Goal: Task Accomplishment & Management: Manage account settings

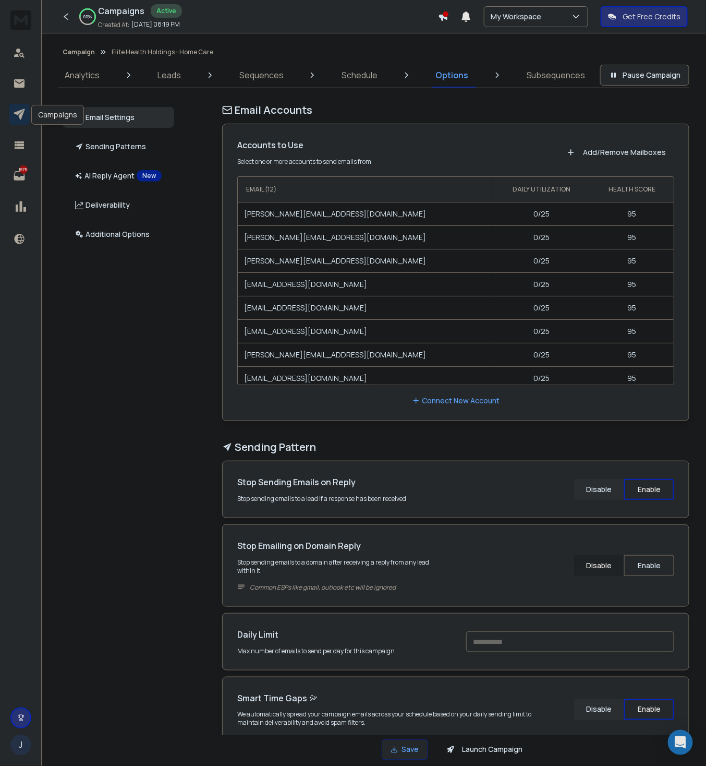
click at [24, 116] on icon at bounding box center [19, 114] width 13 height 13
click at [22, 116] on icon at bounding box center [19, 114] width 11 height 11
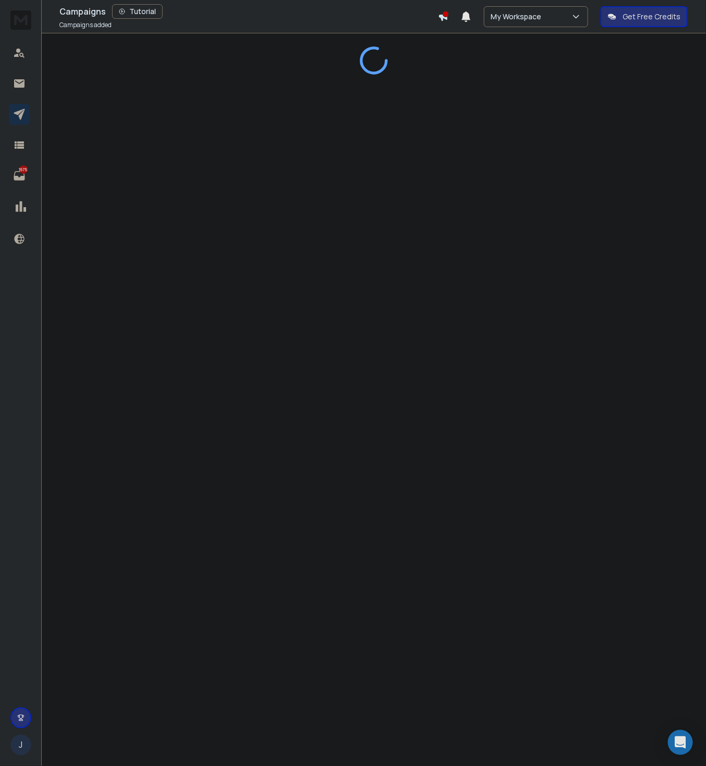
click at [22, 116] on icon at bounding box center [19, 114] width 11 height 11
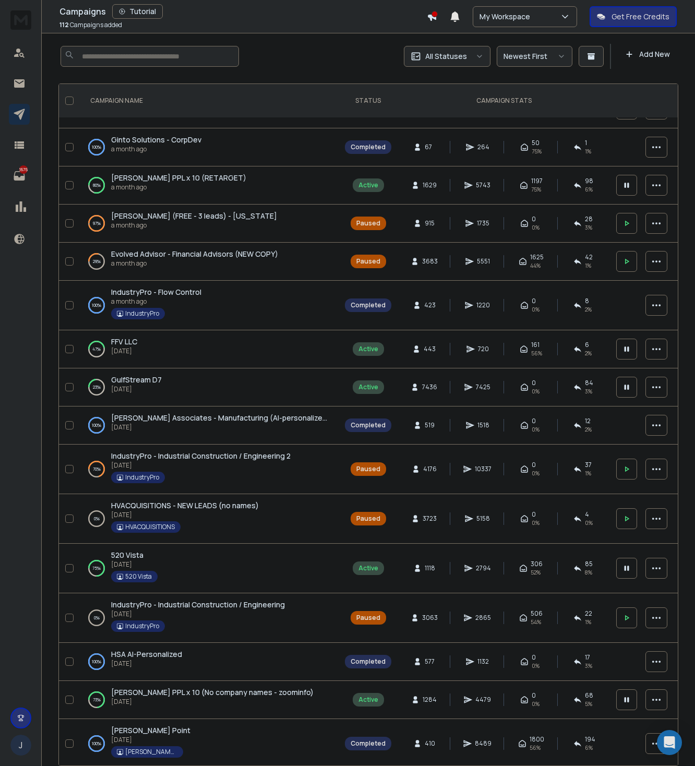
scroll to position [313, 0]
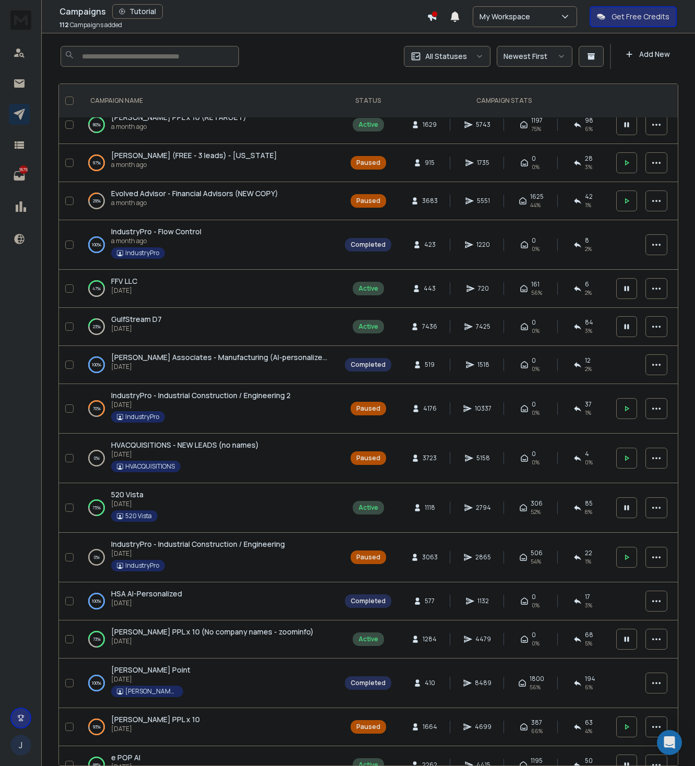
click at [182, 635] on span "[PERSON_NAME] PPL x 10 (No company names - zoominfo)" at bounding box center [212, 631] width 202 height 10
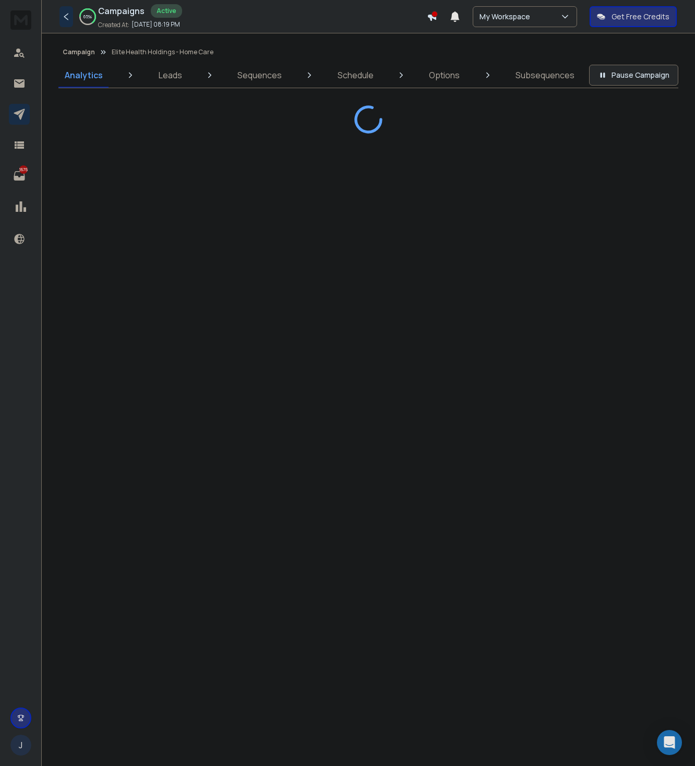
click at [70, 19] on icon at bounding box center [66, 16] width 9 height 9
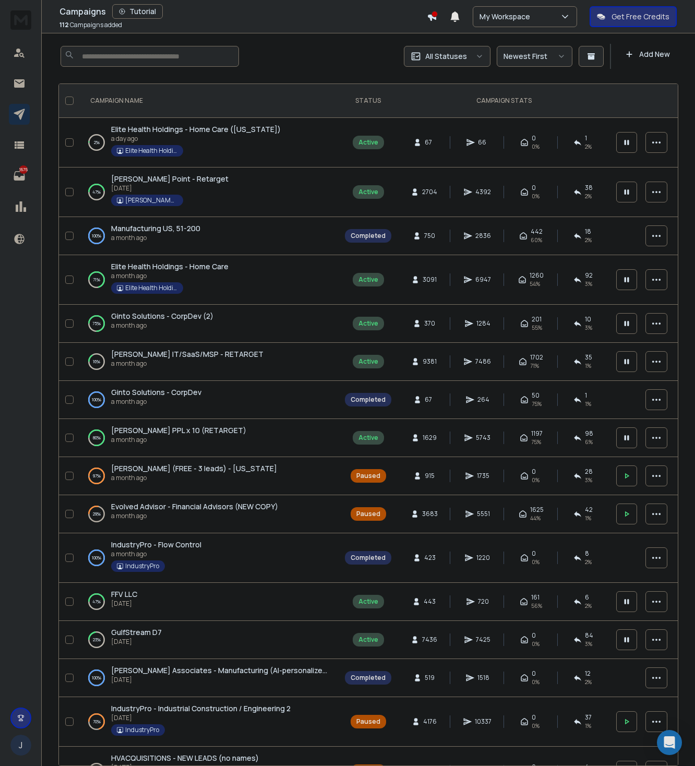
click at [133, 55] on input at bounding box center [150, 56] width 178 height 21
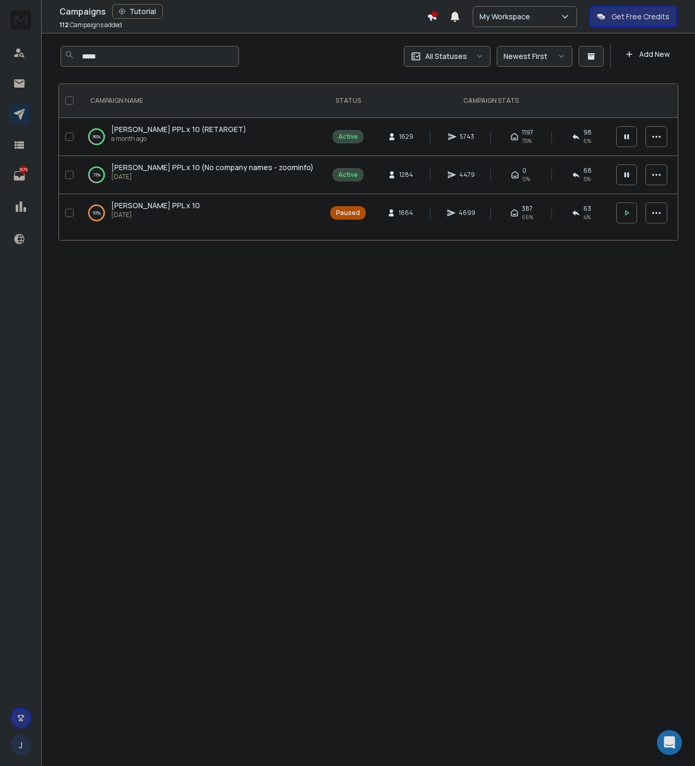
type input "*****"
click at [155, 213] on p "[DATE]" at bounding box center [155, 215] width 89 height 8
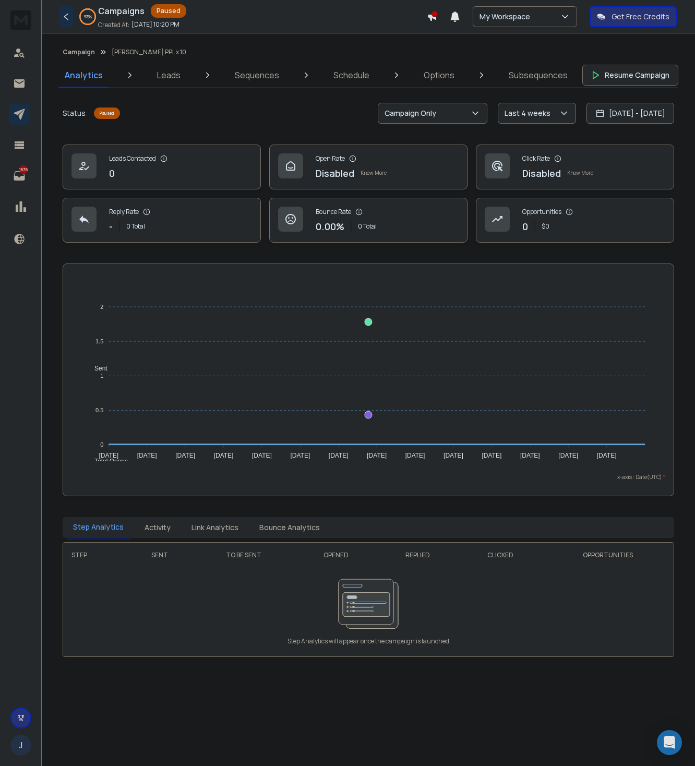
click at [71, 17] on button at bounding box center [66, 16] width 14 height 21
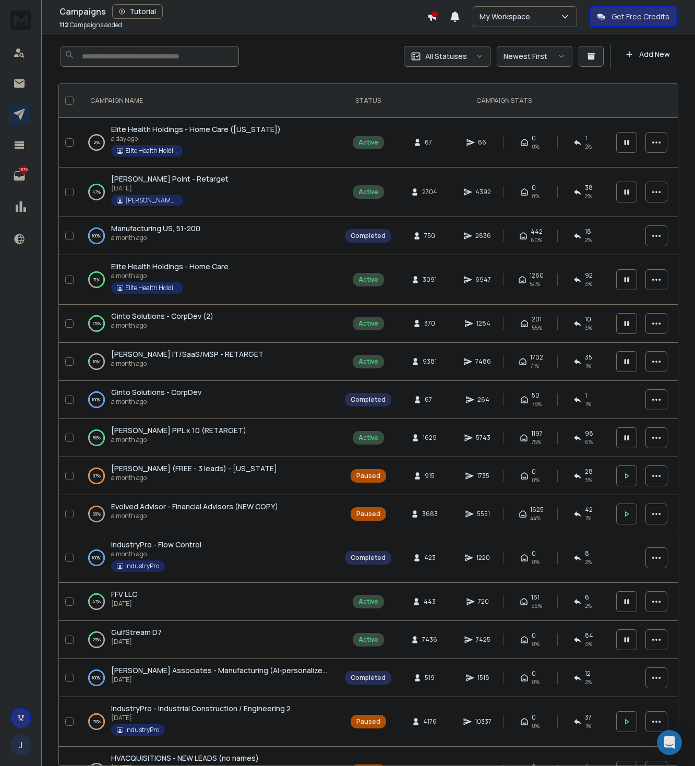
drag, startPoint x: 153, startPoint y: 69, endPoint x: 159, endPoint y: 64, distance: 7.0
click at [153, 68] on div "Campaigns 112 Campaigns Added All Statuses Newest First Add New CAMPAIGN NAME S…" at bounding box center [368, 427] width 620 height 766
click at [160, 60] on input at bounding box center [150, 56] width 178 height 21
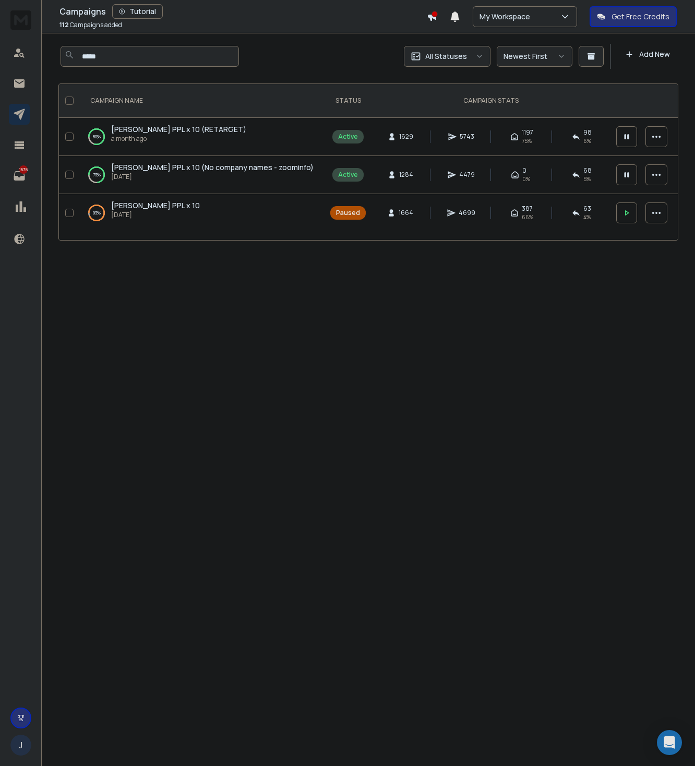
type input "*****"
click at [663, 220] on button "button" at bounding box center [656, 212] width 22 height 21
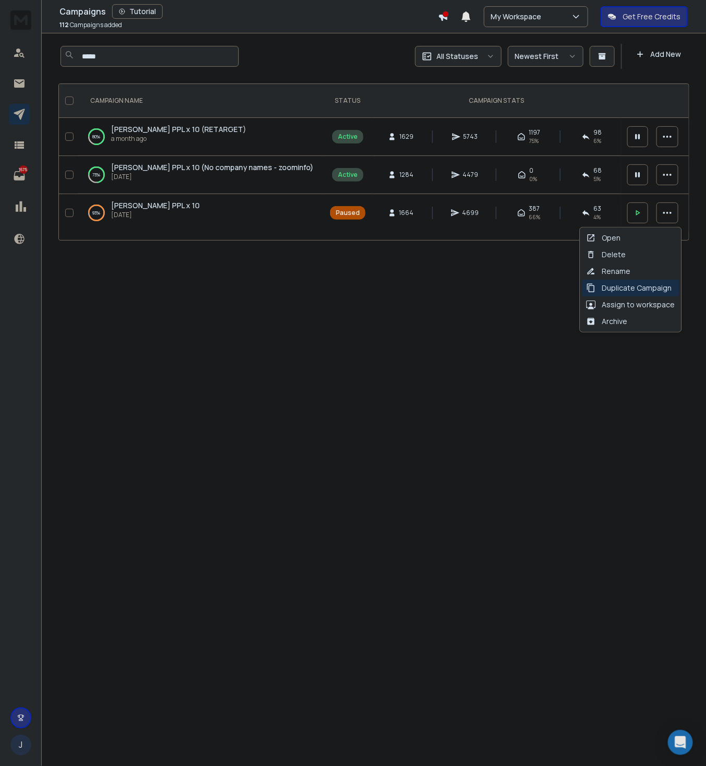
click at [632, 284] on div "Duplicate Campaign" at bounding box center [630, 288] width 86 height 10
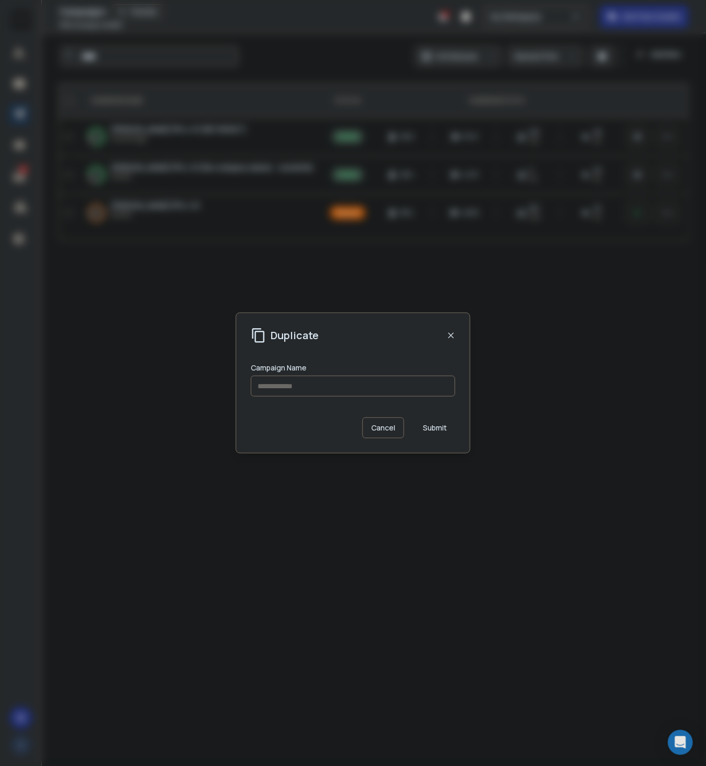
click at [345, 387] on input "text" at bounding box center [353, 386] width 204 height 21
type input "**********"
click at [441, 432] on button "Submit" at bounding box center [435, 427] width 41 height 21
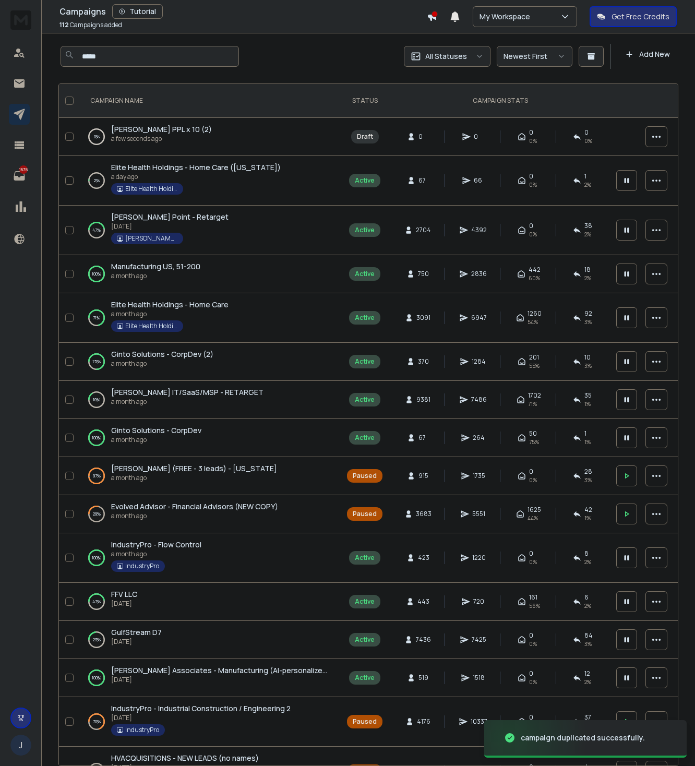
click at [159, 143] on p "a few seconds ago" at bounding box center [161, 139] width 101 height 8
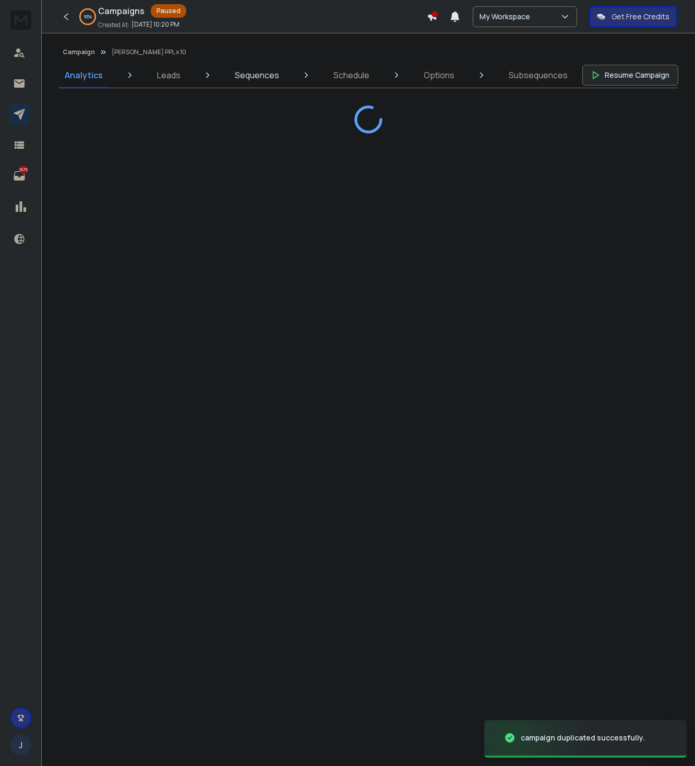
click at [269, 77] on p "Sequences" at bounding box center [257, 75] width 44 height 13
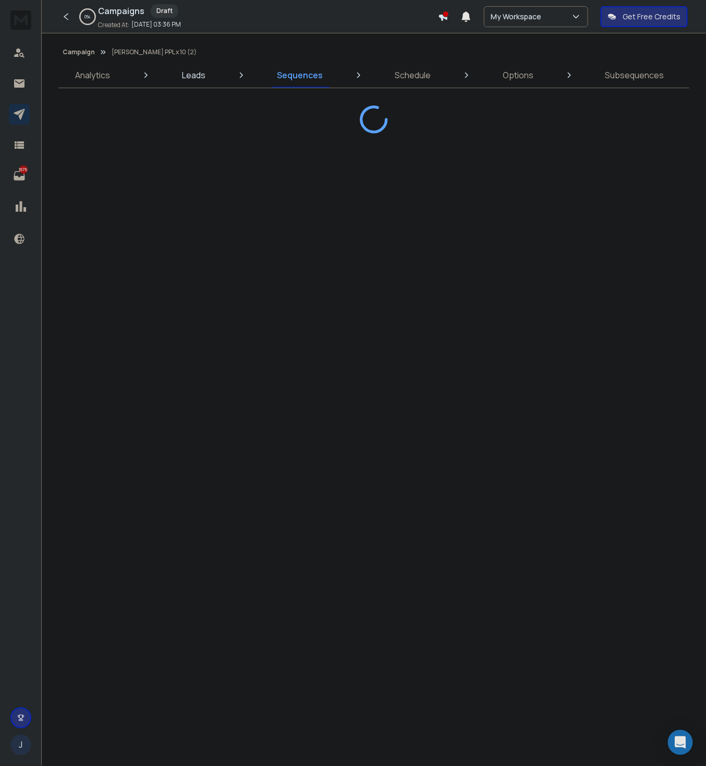
click at [188, 79] on p "Leads" at bounding box center [193, 75] width 23 height 13
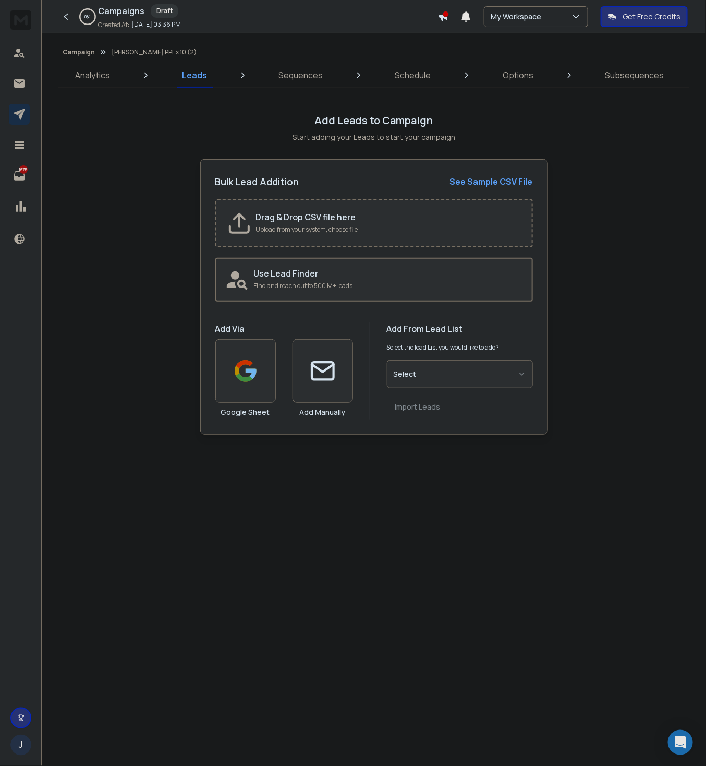
click at [442, 238] on div "Drag & Drop CSV file here Upload from your system, choose file" at bounding box center [374, 223] width 318 height 48
type input "**********"
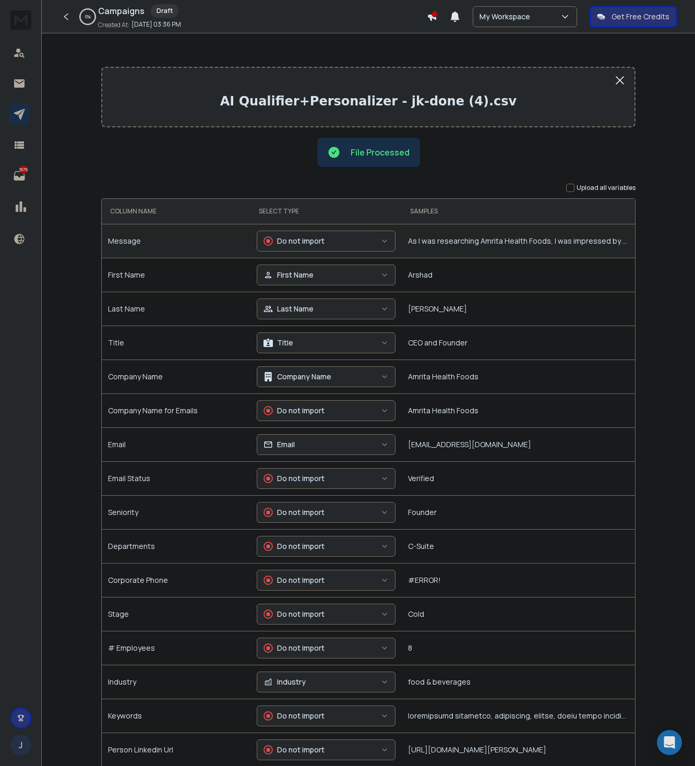
click at [356, 242] on button "Do not import" at bounding box center [326, 241] width 139 height 21
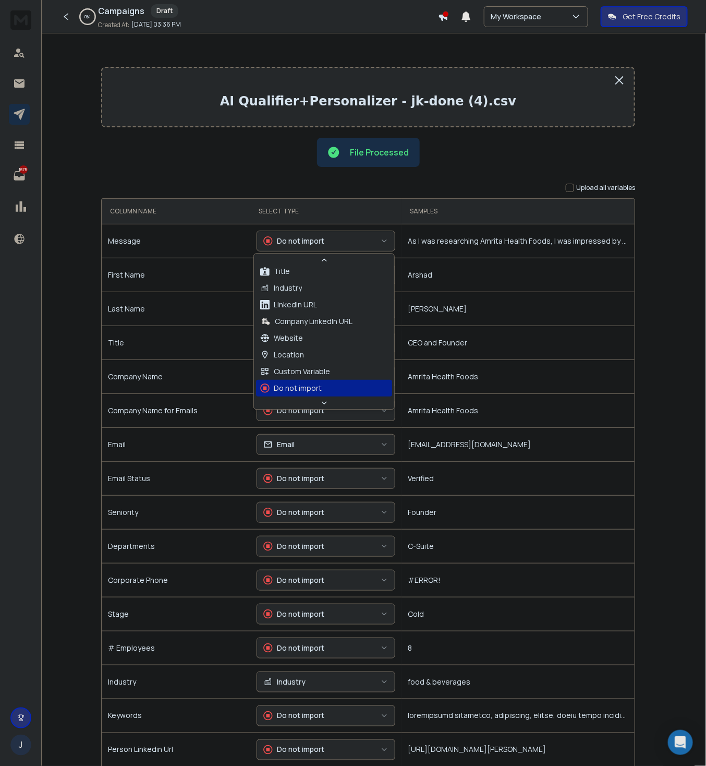
scroll to position [73, 0]
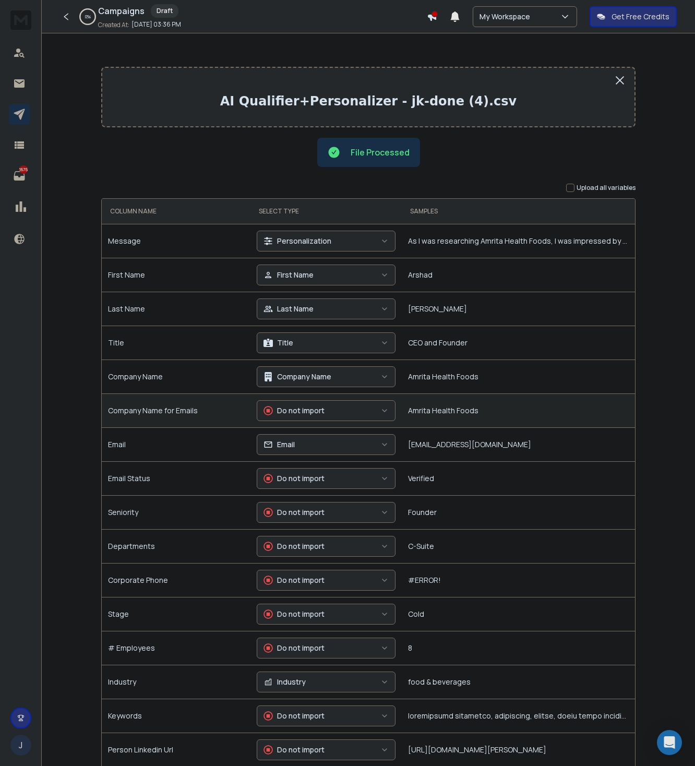
click at [317, 411] on div "Do not import" at bounding box center [293, 410] width 61 height 10
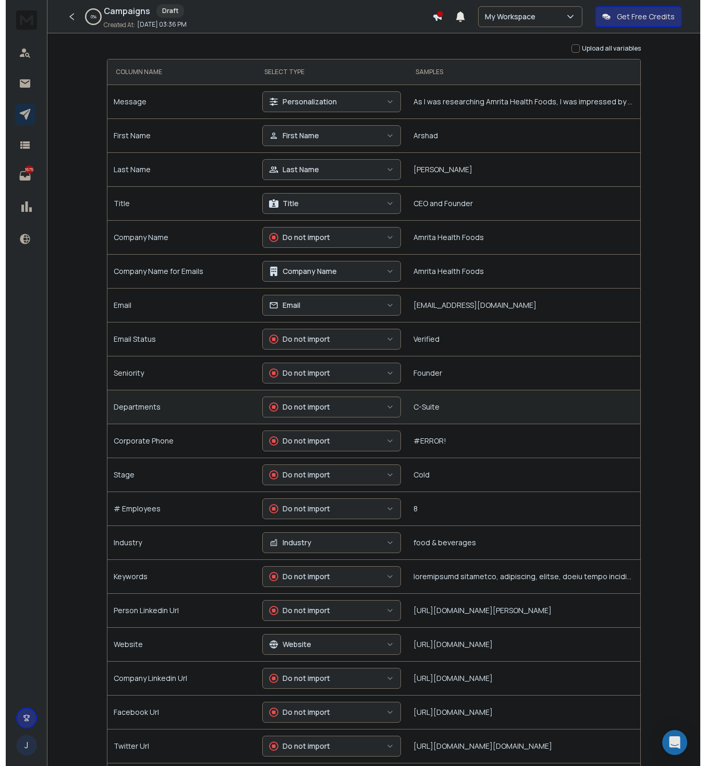
scroll to position [156, 0]
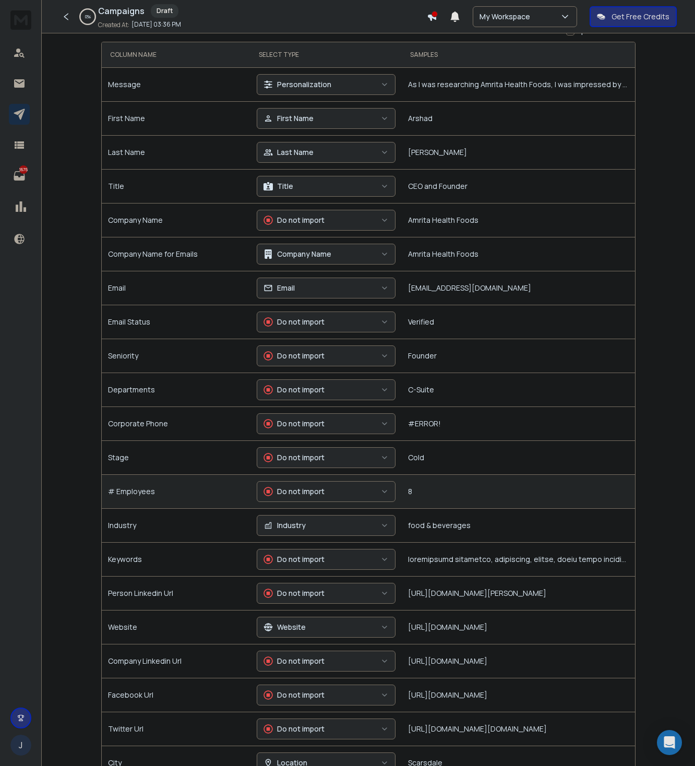
click at [332, 492] on button "Do not import" at bounding box center [326, 491] width 139 height 21
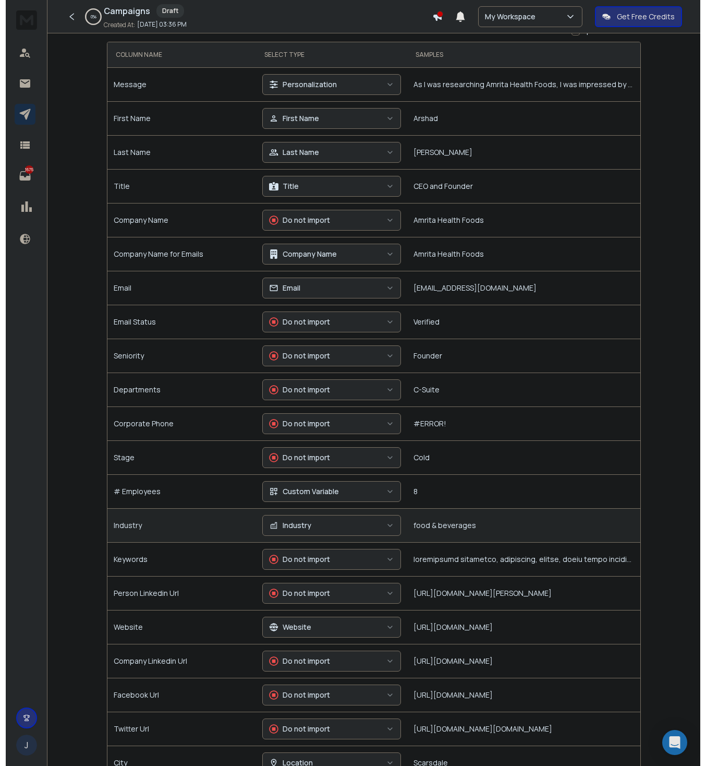
scroll to position [313, 0]
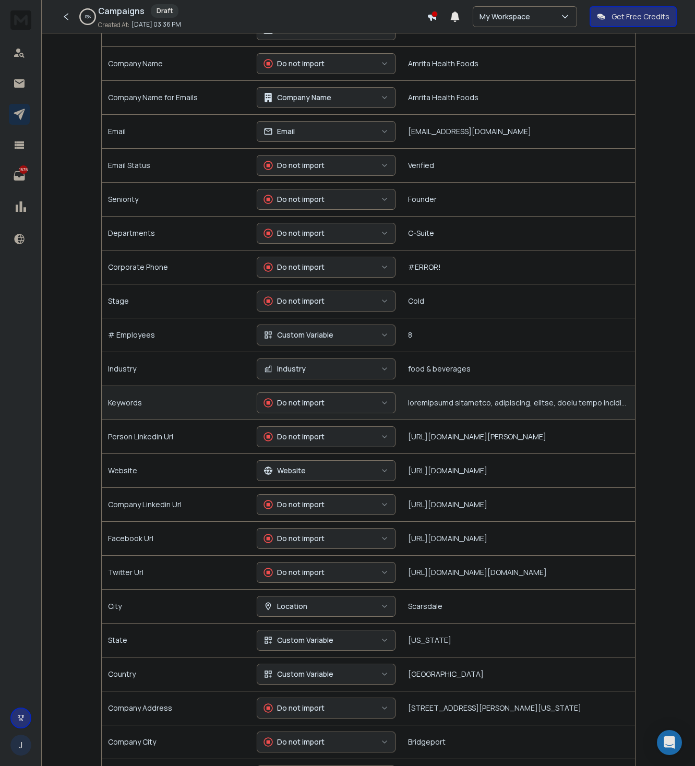
click at [339, 409] on button "Do not import" at bounding box center [326, 402] width 139 height 21
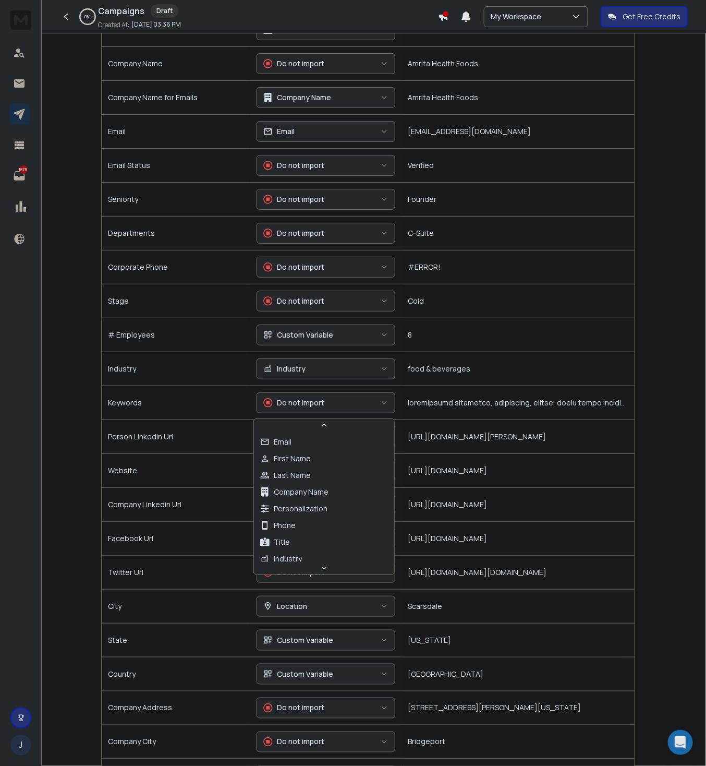
scroll to position [105, 0]
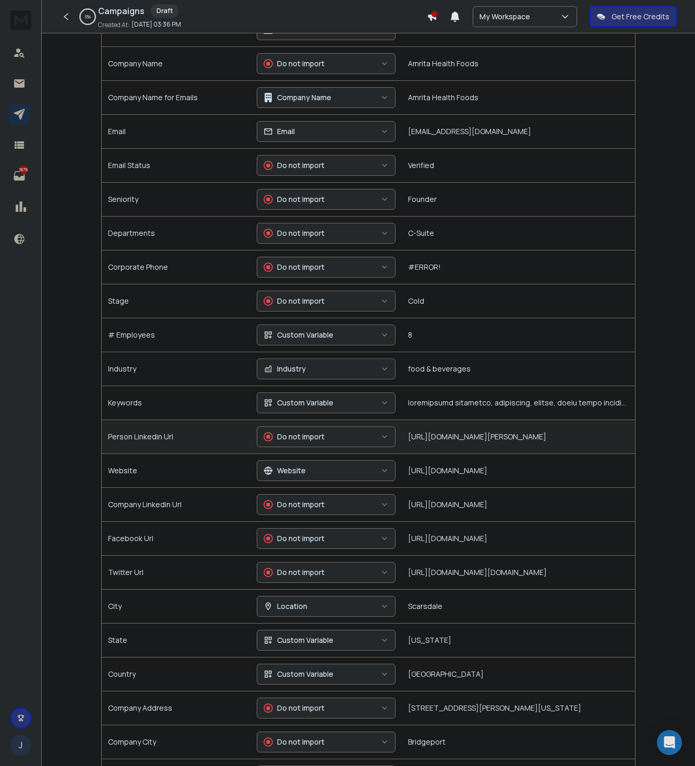
click at [353, 432] on button "Do not import" at bounding box center [326, 436] width 139 height 21
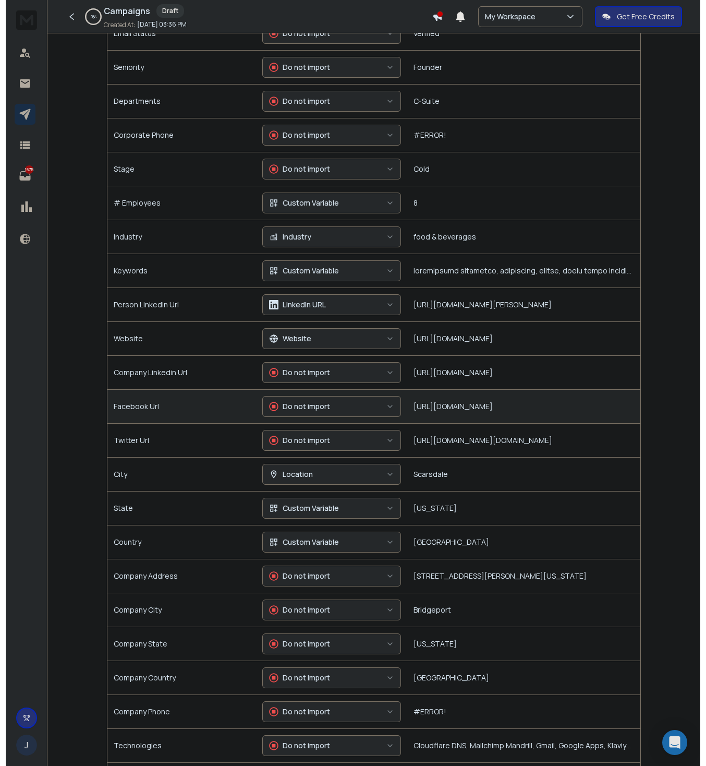
scroll to position [469, 0]
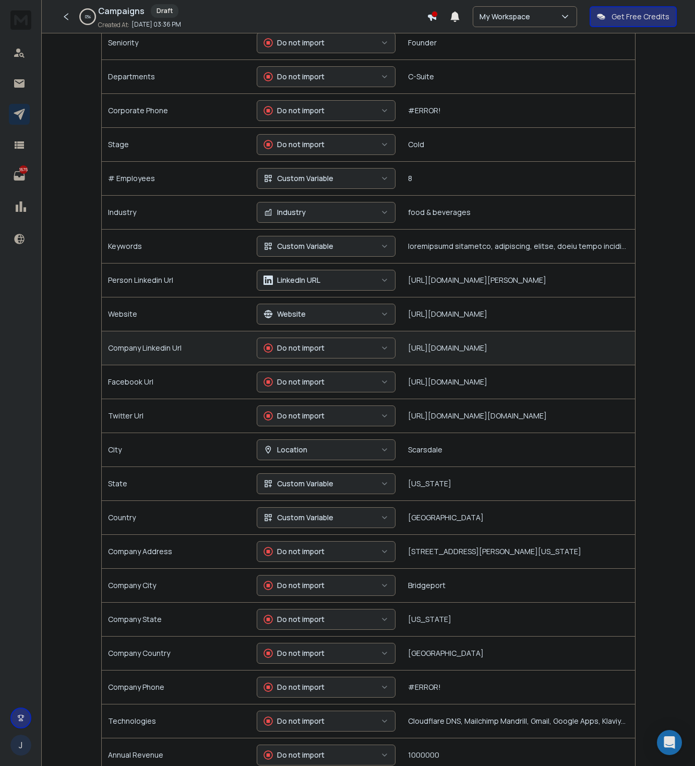
click at [354, 351] on button "Do not import" at bounding box center [326, 347] width 139 height 21
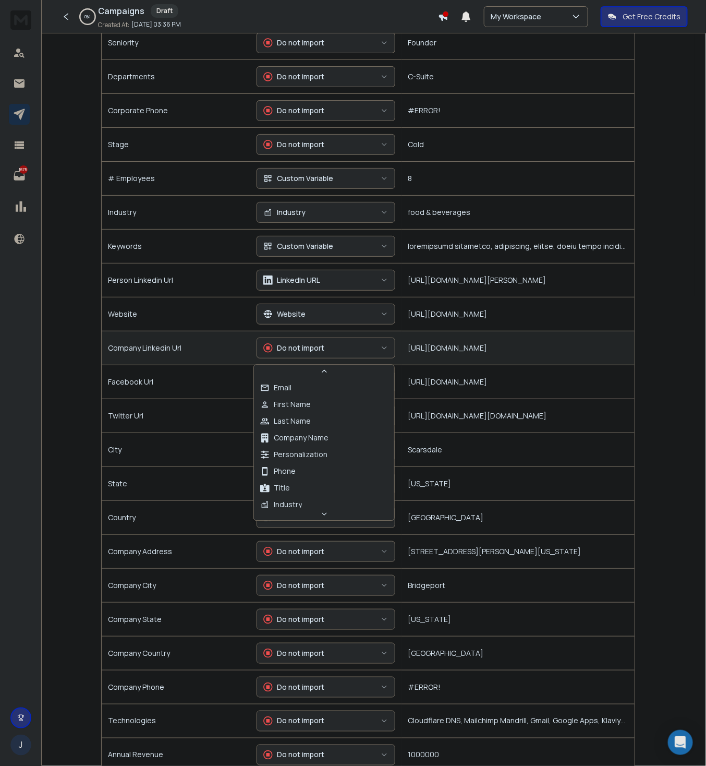
scroll to position [105, 0]
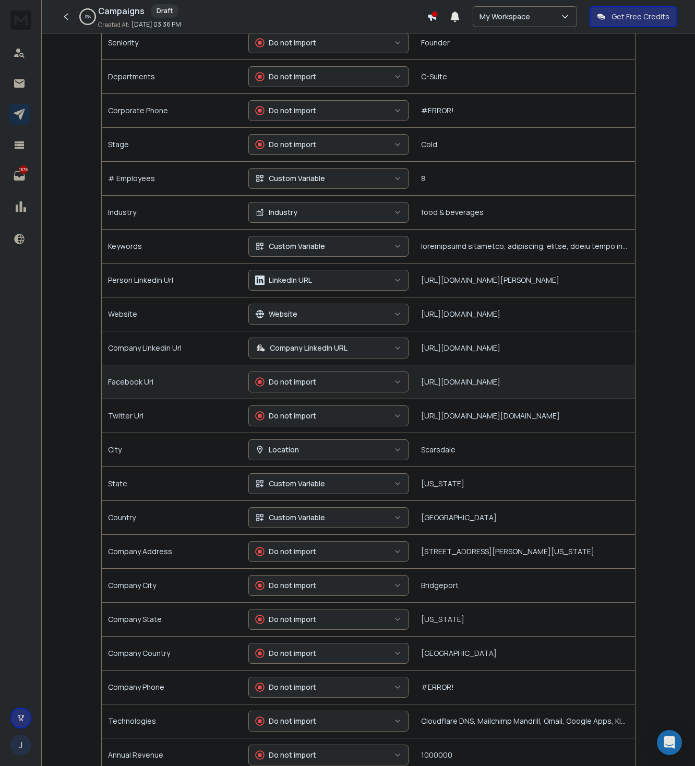
click at [319, 389] on button "Do not import" at bounding box center [328, 381] width 160 height 21
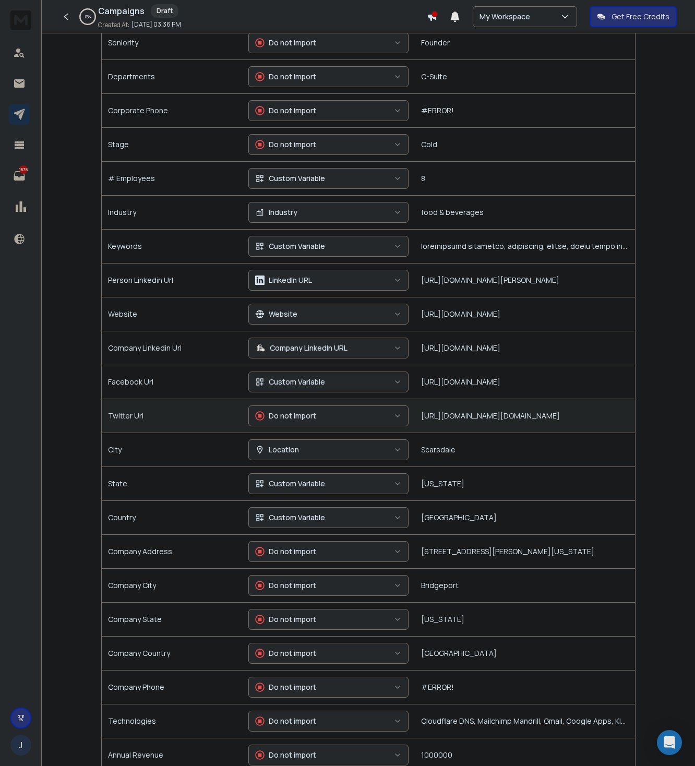
click at [326, 426] on button "Do not import" at bounding box center [328, 415] width 160 height 21
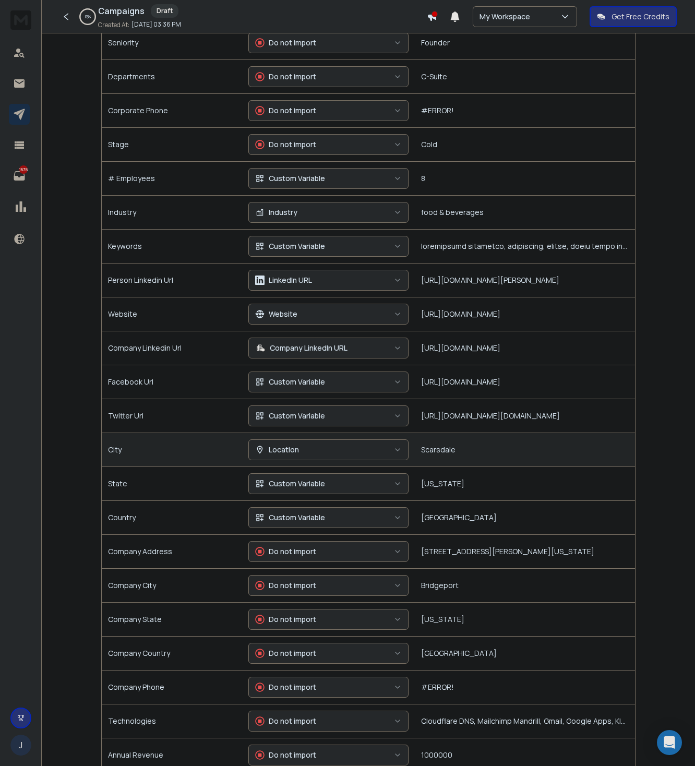
click at [323, 450] on button "Location" at bounding box center [328, 449] width 160 height 21
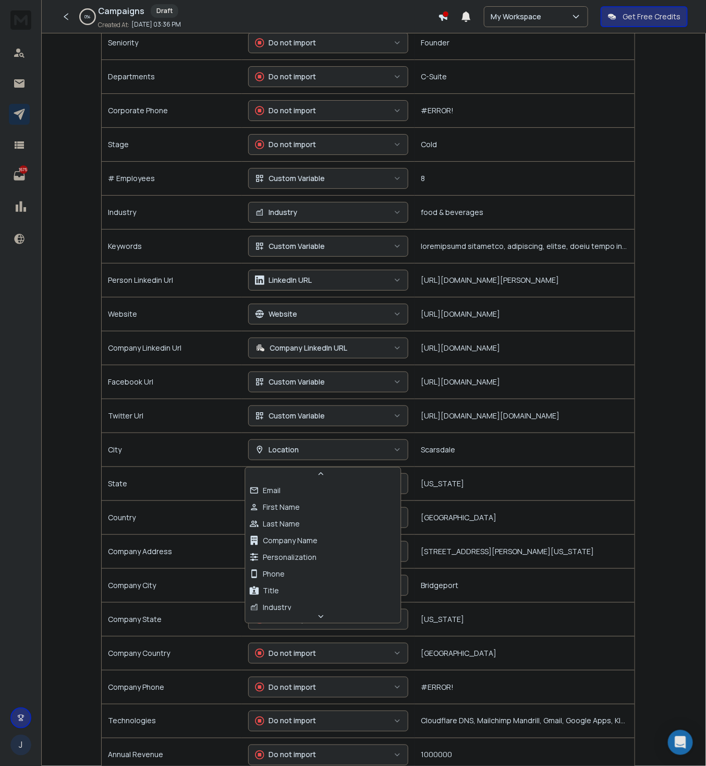
scroll to position [95, 0]
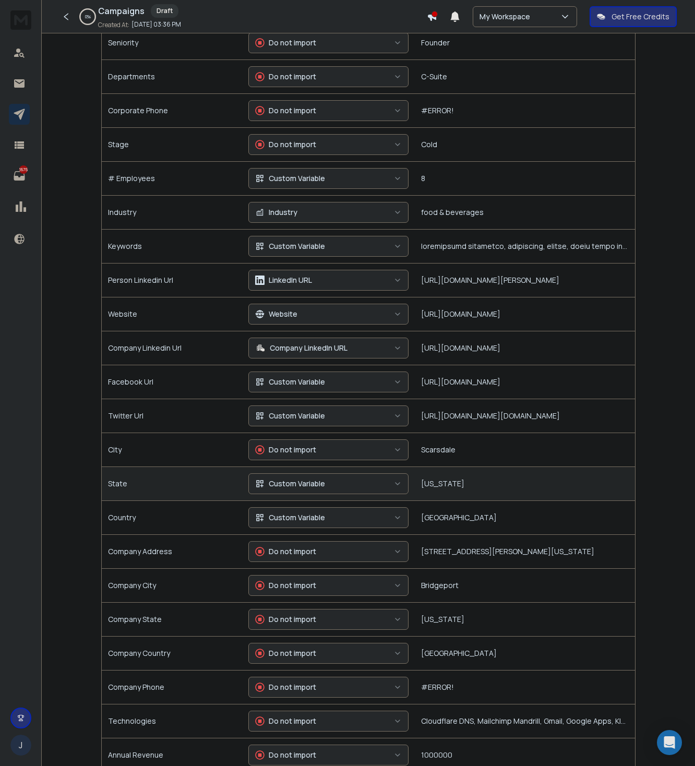
click at [328, 486] on button "Custom Variable" at bounding box center [328, 483] width 160 height 21
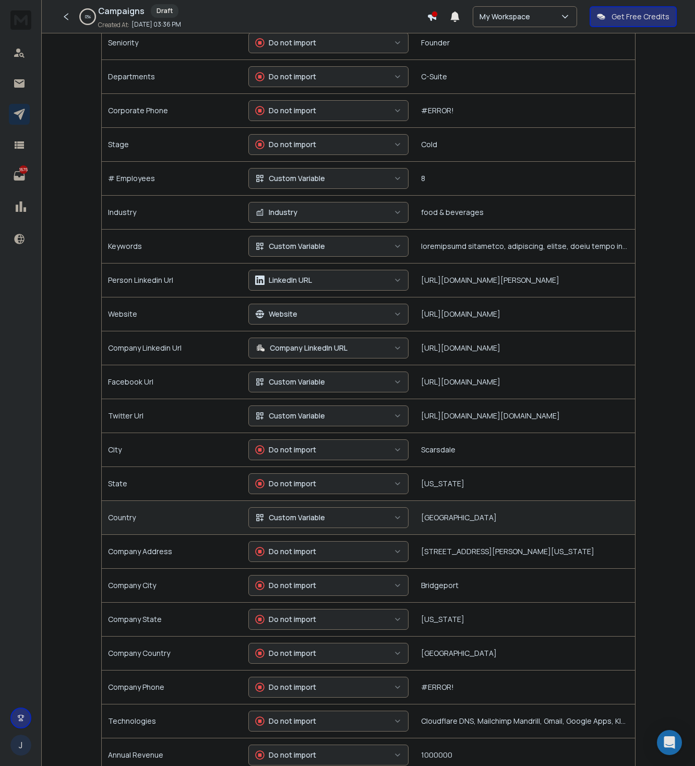
click at [318, 514] on button "Custom Variable" at bounding box center [328, 517] width 160 height 21
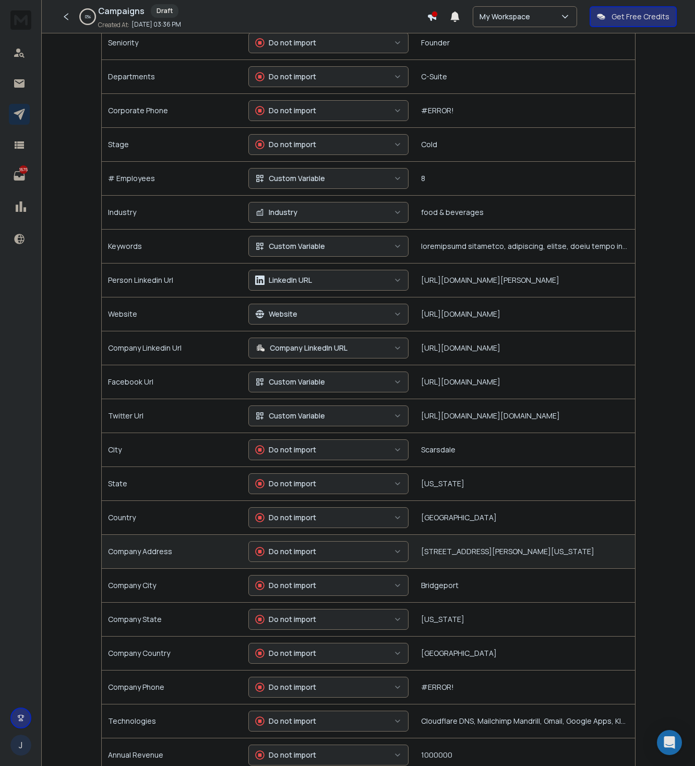
click at [310, 557] on div "Do not import" at bounding box center [285, 551] width 61 height 10
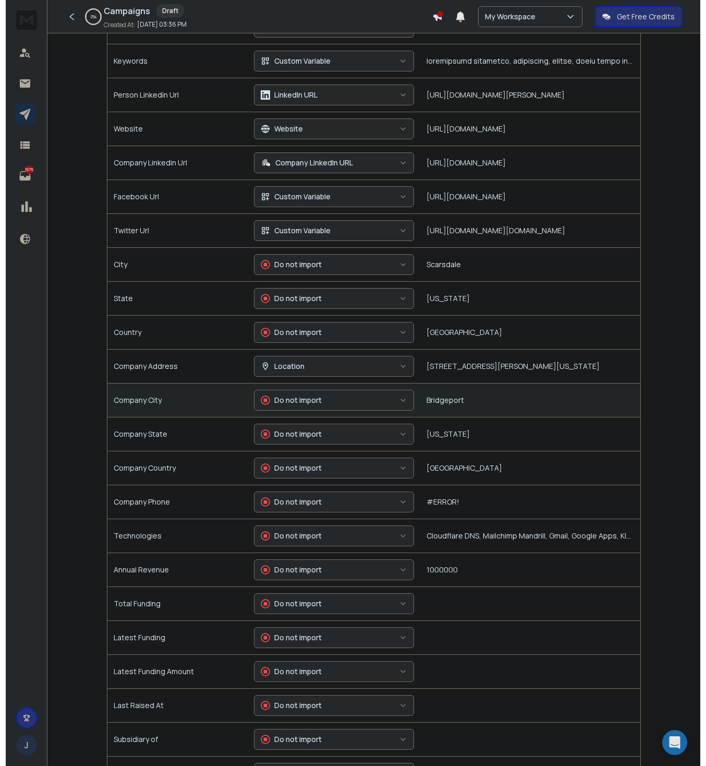
scroll to position [704, 0]
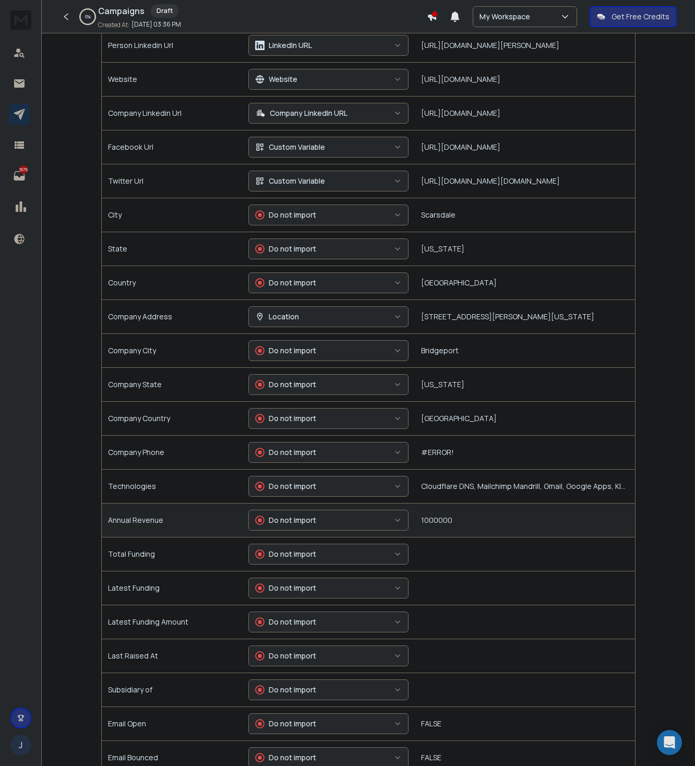
click at [288, 523] on div "Do not import" at bounding box center [285, 520] width 61 height 10
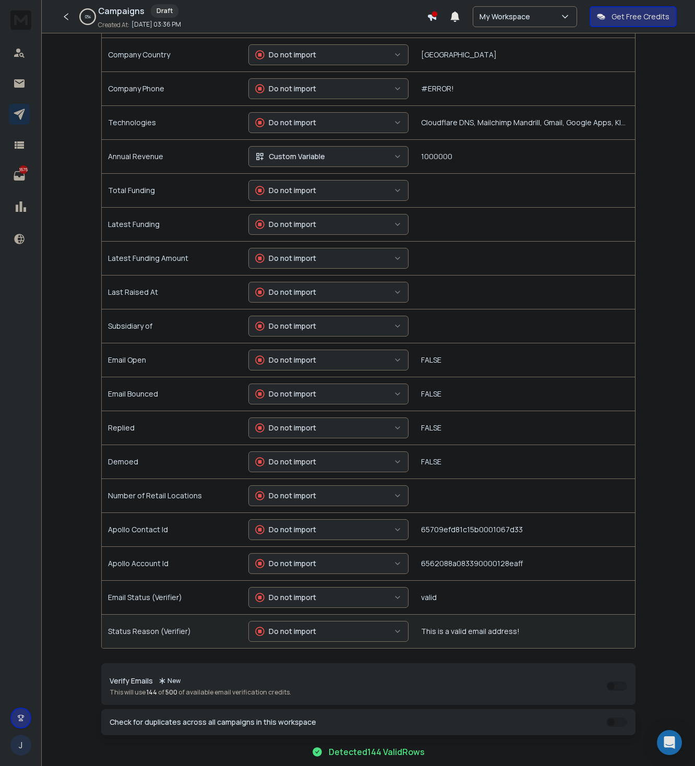
scroll to position [0, 0]
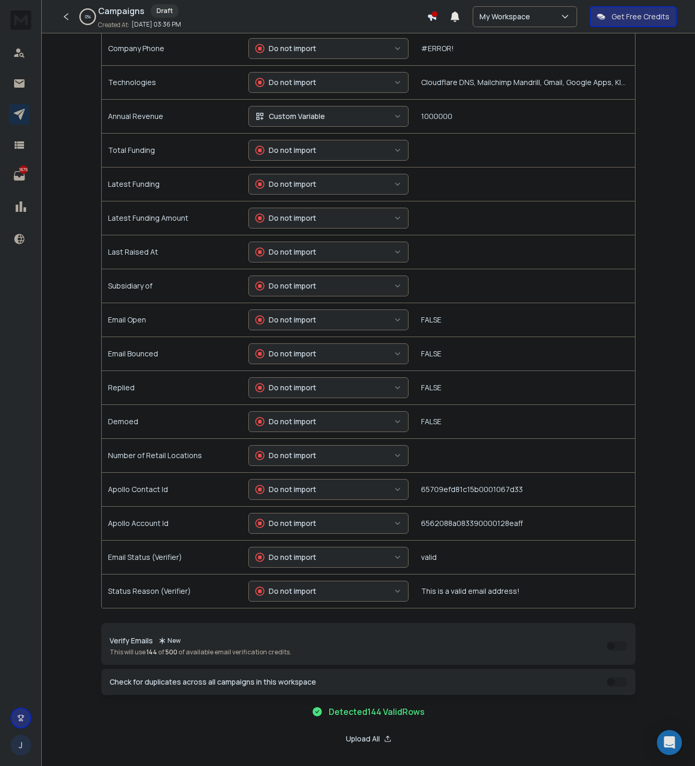
click at [372, 737] on button "Upload All" at bounding box center [368, 738] width 62 height 21
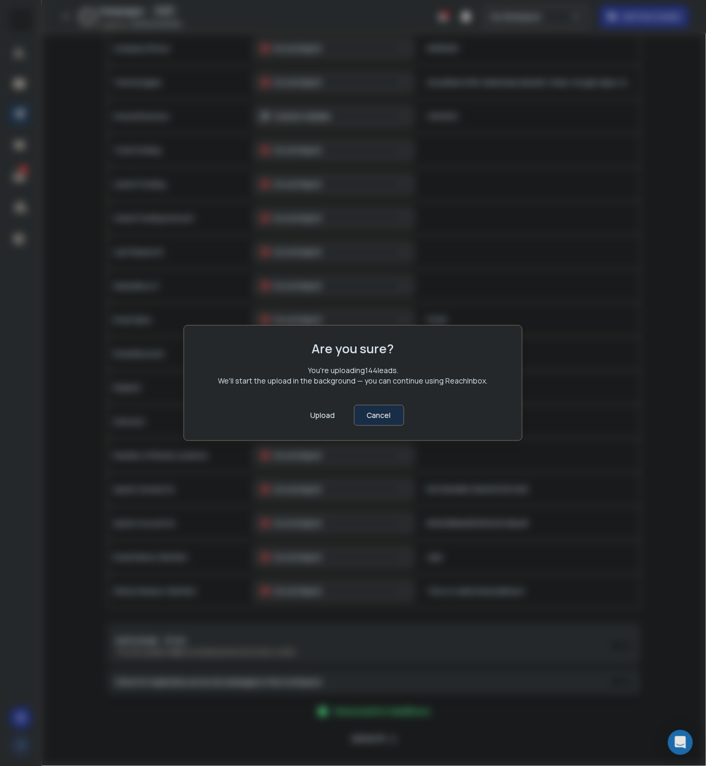
click at [337, 412] on button "Upload" at bounding box center [323, 415] width 41 height 21
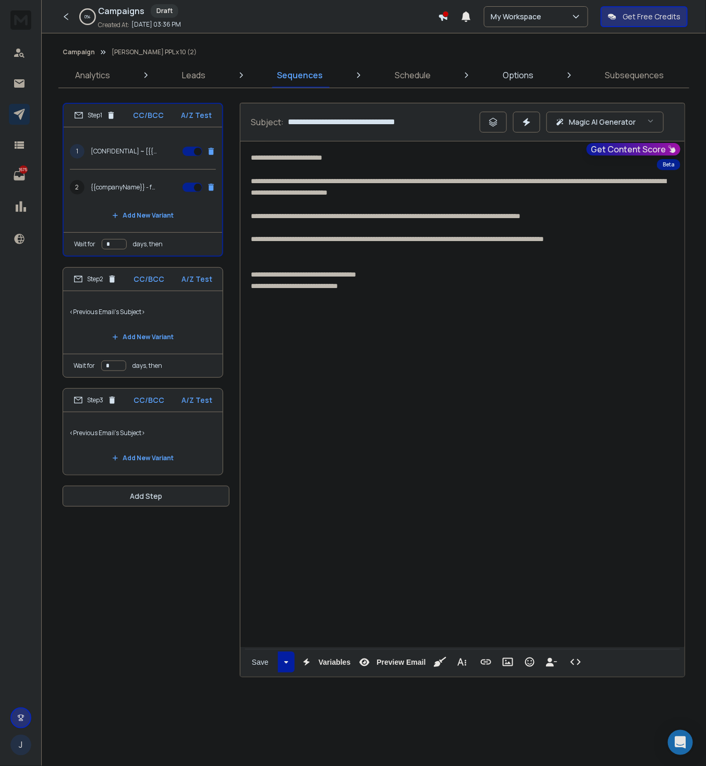
click at [516, 72] on p "Options" at bounding box center [518, 75] width 31 height 13
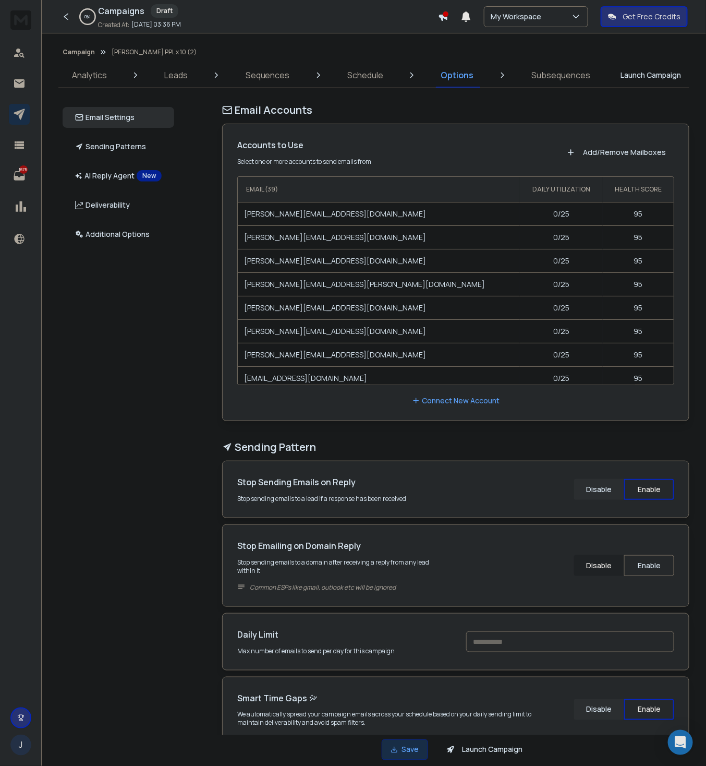
click at [400, 746] on button "Save" at bounding box center [405, 749] width 46 height 21
click at [476, 742] on button "Launch Campaign" at bounding box center [494, 749] width 93 height 21
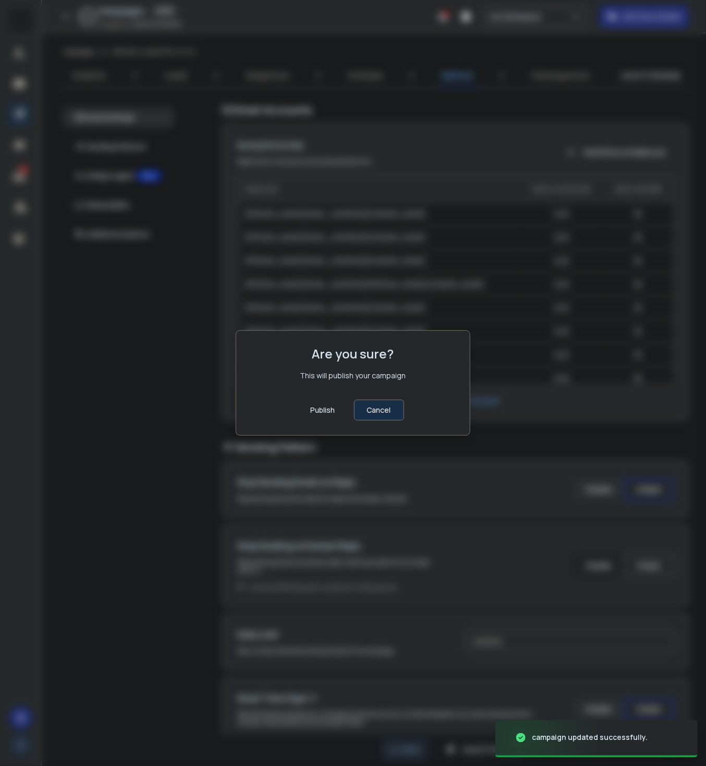
click at [332, 413] on button "Publish" at bounding box center [323, 410] width 41 height 21
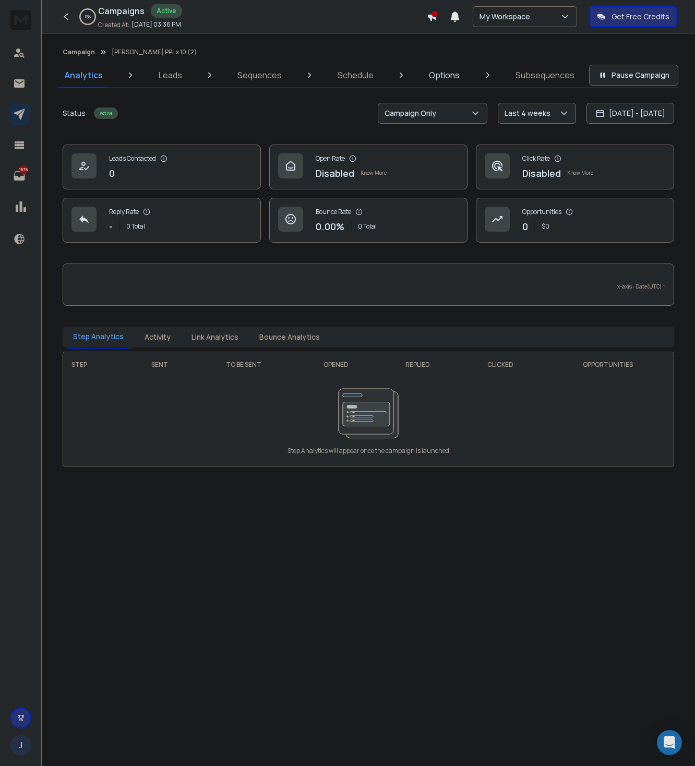
click at [444, 80] on p "Options" at bounding box center [444, 75] width 31 height 13
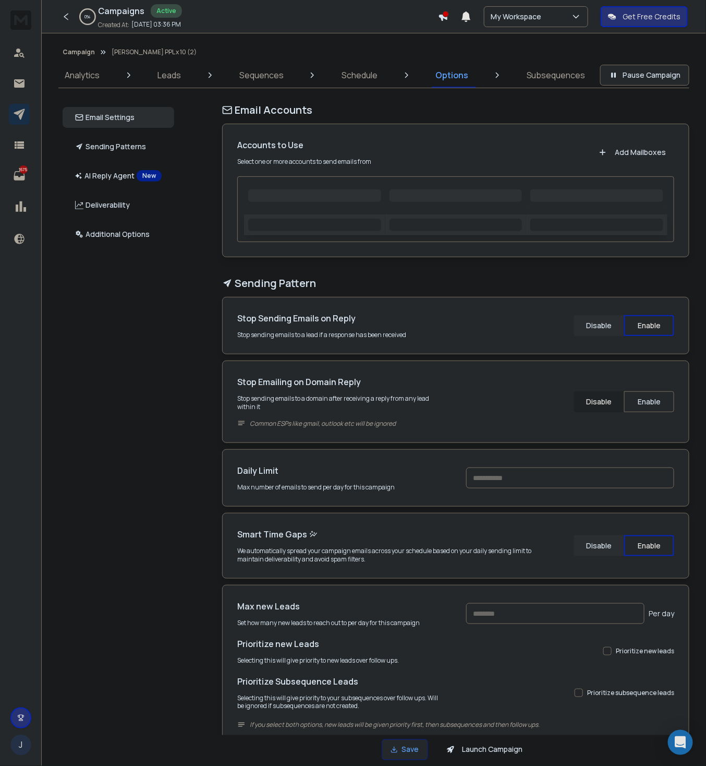
click at [629, 142] on button "Add Mailboxes" at bounding box center [632, 152] width 83 height 21
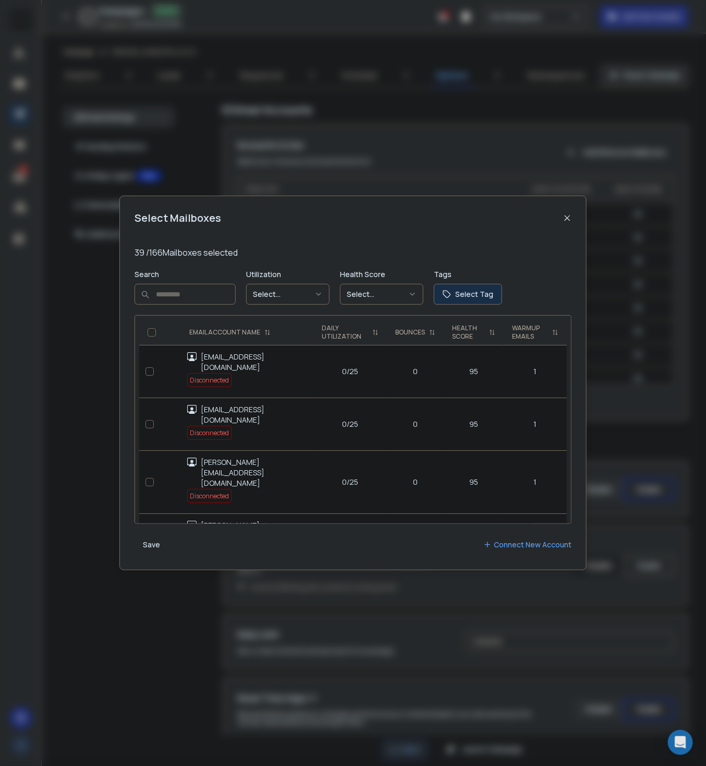
click at [479, 299] on button "Select Tag" at bounding box center [468, 294] width 68 height 21
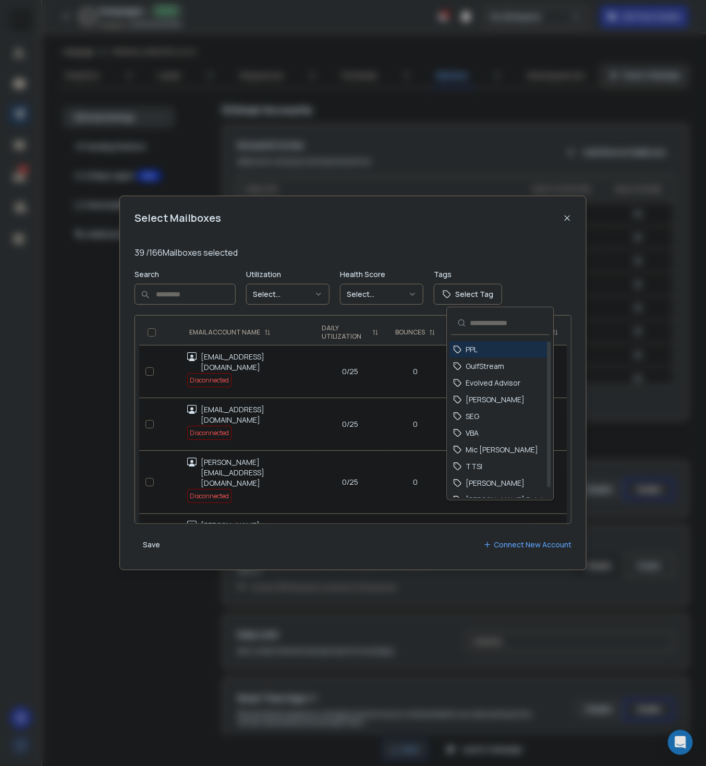
click at [476, 346] on span "PPL" at bounding box center [472, 349] width 12 height 10
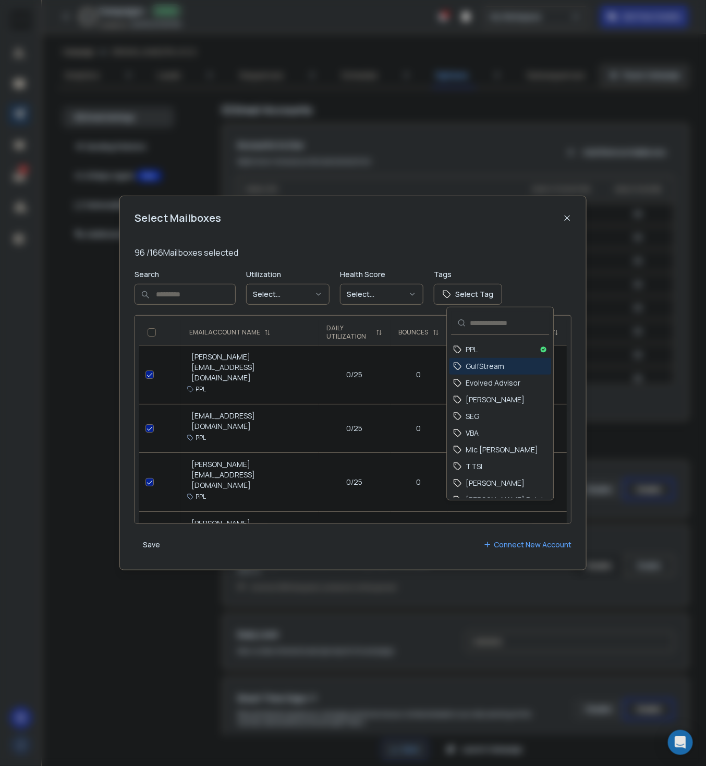
click at [146, 545] on button "Save" at bounding box center [152, 544] width 34 height 21
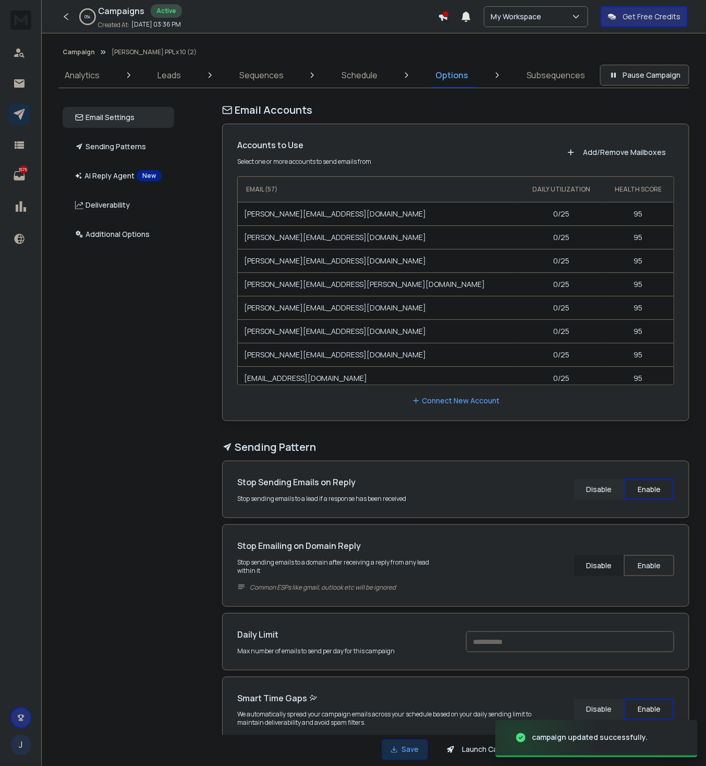
click at [401, 751] on button "Save" at bounding box center [405, 749] width 46 height 21
click at [22, 83] on icon at bounding box center [19, 83] width 10 height 8
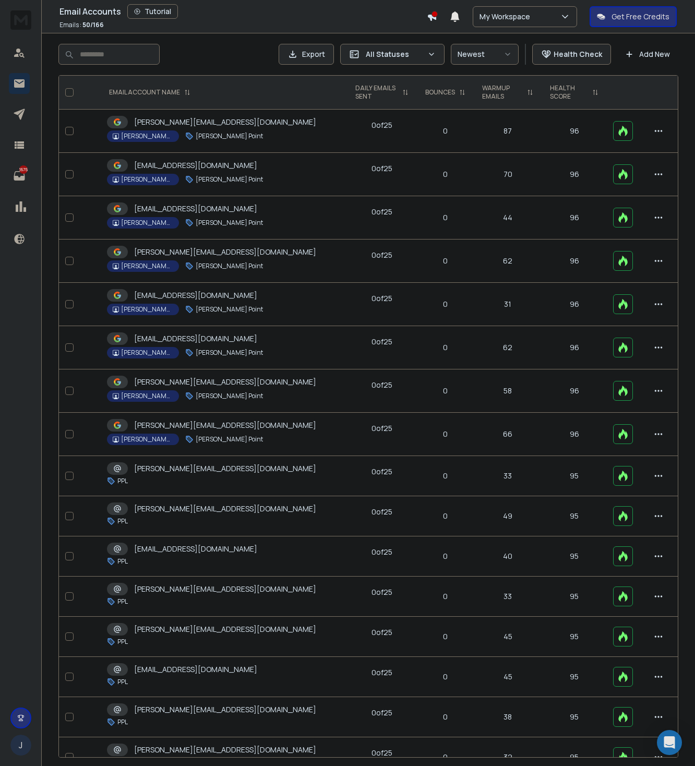
click at [136, 47] on input at bounding box center [108, 54] width 101 height 21
type input "***"
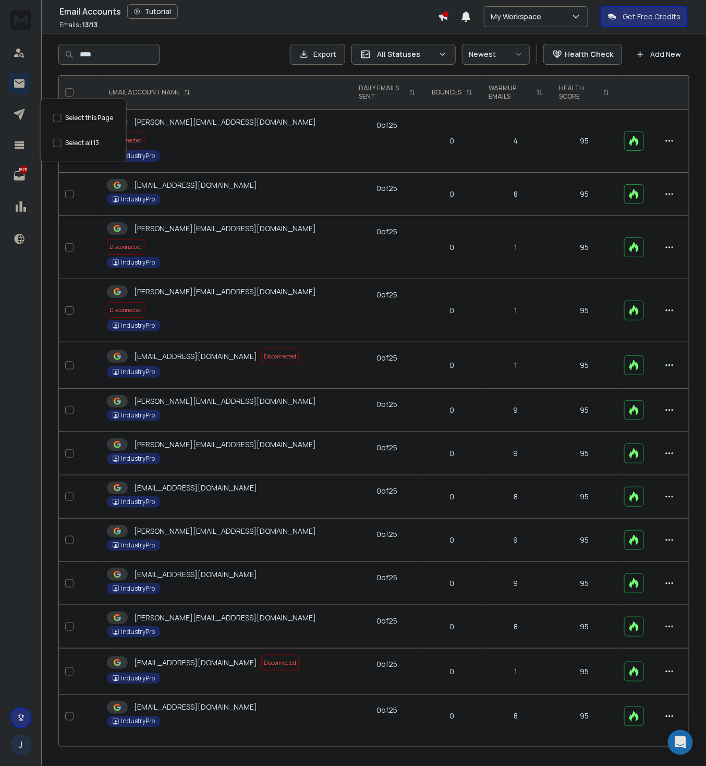
click at [60, 141] on button "Select this Page" at bounding box center [57, 143] width 8 height 8
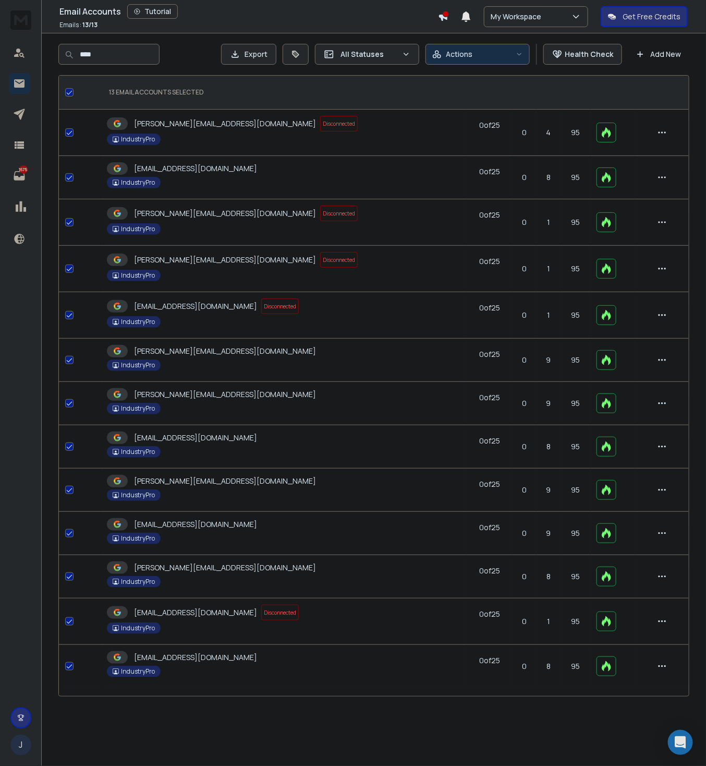
click at [479, 49] on div "Actions" at bounding box center [471, 54] width 79 height 10
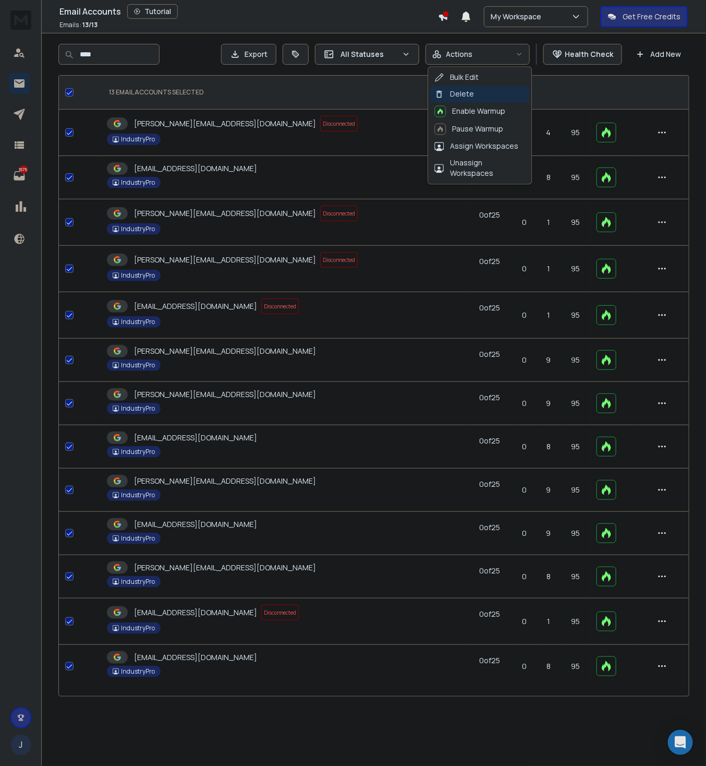
click at [468, 94] on div "Delete" at bounding box center [455, 94] width 40 height 10
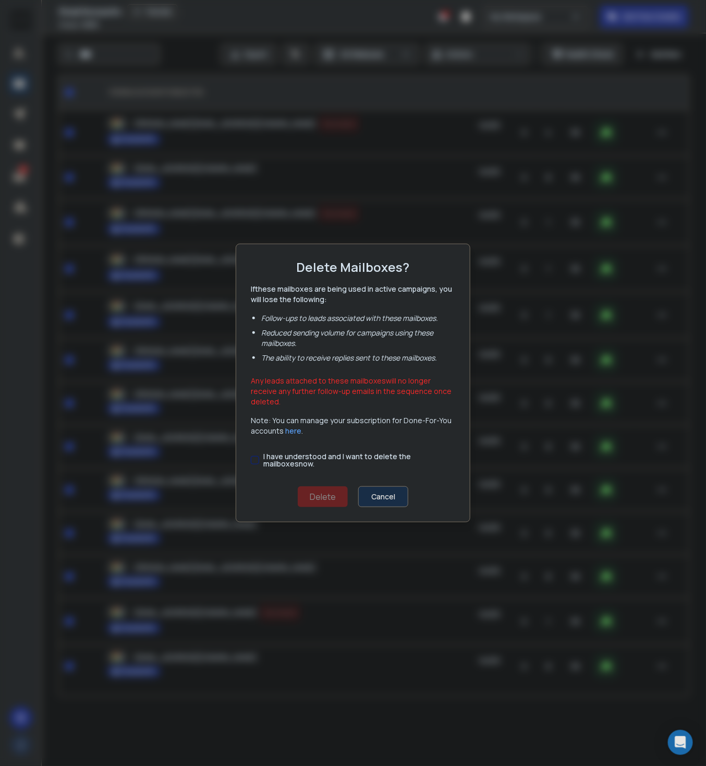
click at [255, 457] on button "I have understood and I want to delete the mailbox es now." at bounding box center [255, 460] width 8 height 8
click at [313, 486] on button "Delete" at bounding box center [323, 496] width 50 height 21
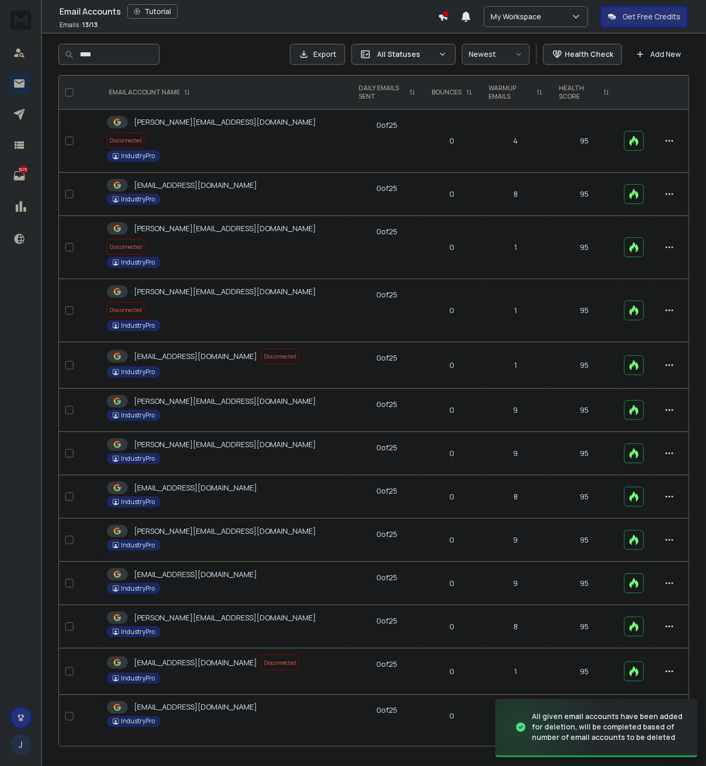
click at [425, 52] on p "All Statuses" at bounding box center [405, 54] width 57 height 10
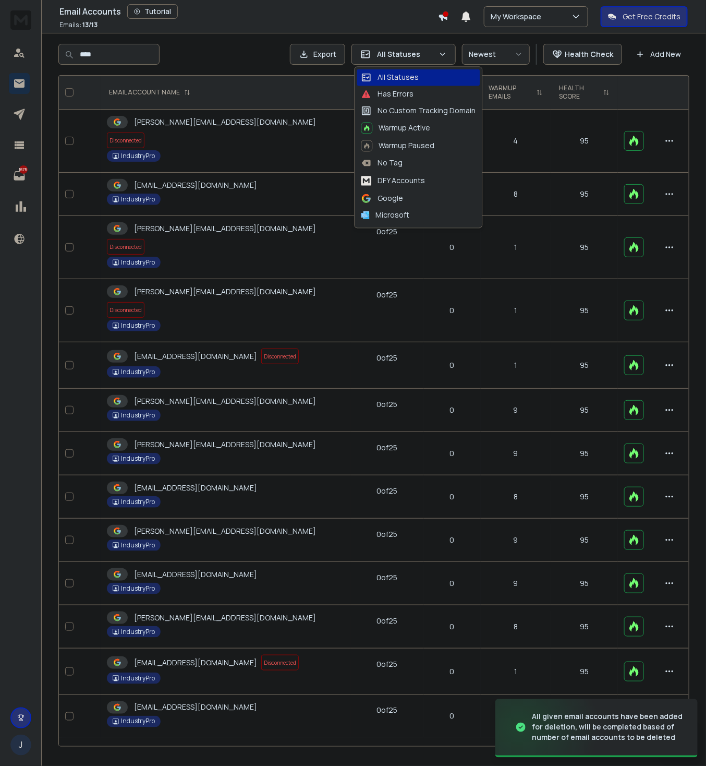
click at [424, 56] on p "All Statuses" at bounding box center [405, 54] width 57 height 10
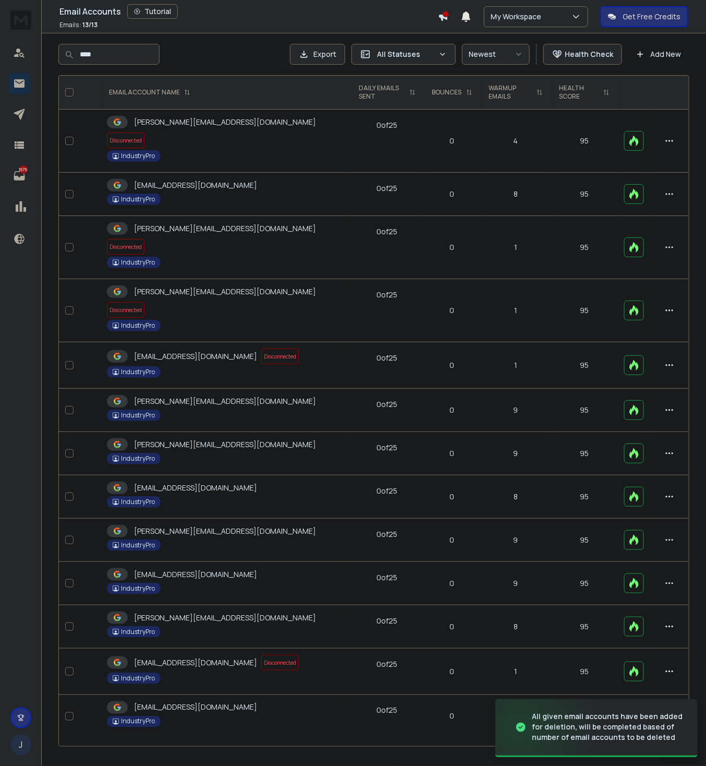
click at [424, 56] on p "All Statuses" at bounding box center [405, 54] width 57 height 10
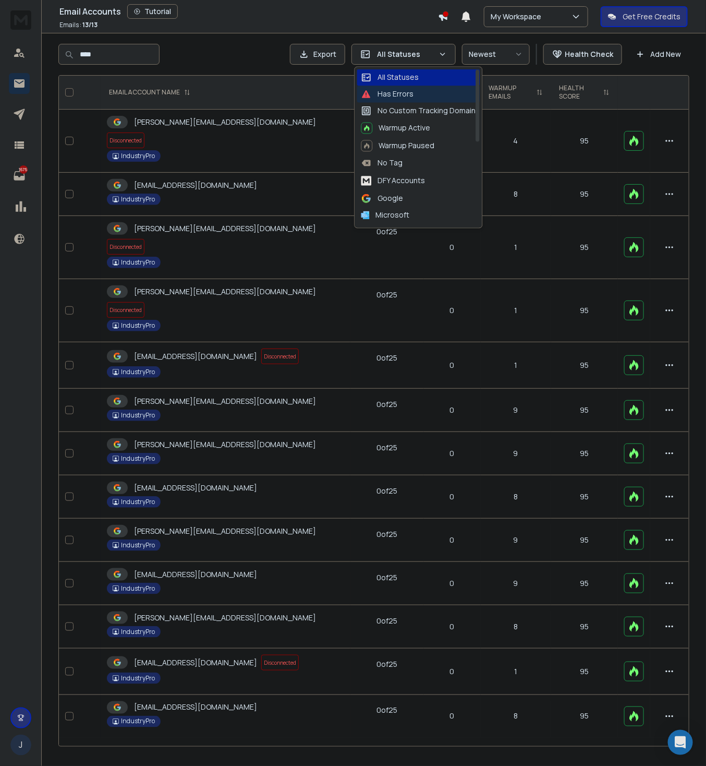
click at [379, 101] on div "Has Errors" at bounding box center [418, 94] width 123 height 17
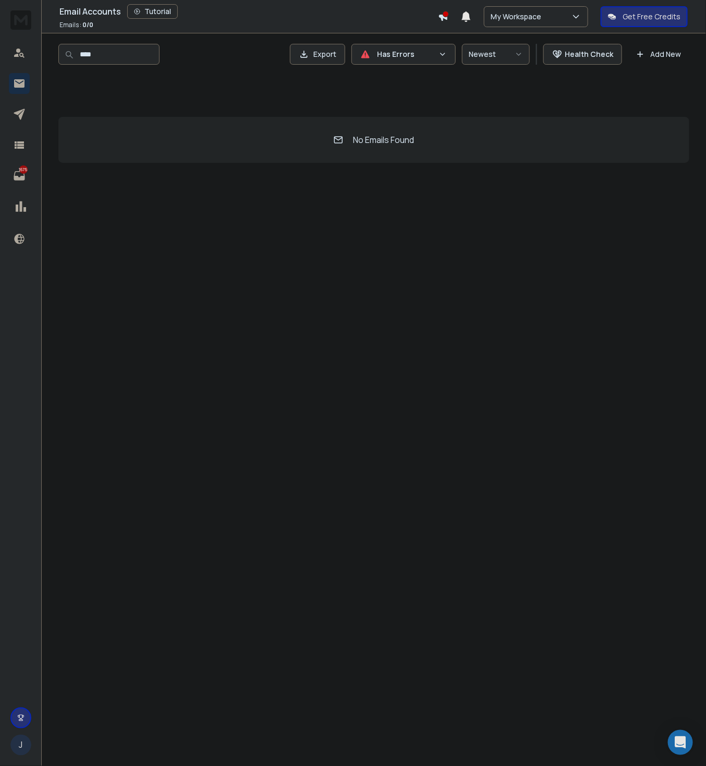
drag, startPoint x: 133, startPoint y: 58, endPoint x: 41, endPoint y: 58, distance: 91.8
click at [41, 58] on div "1675 J Email Accounts Tutorial Emails : 0 / 0 My Workspace Get Free Credits ***…" at bounding box center [353, 86] width 706 height 173
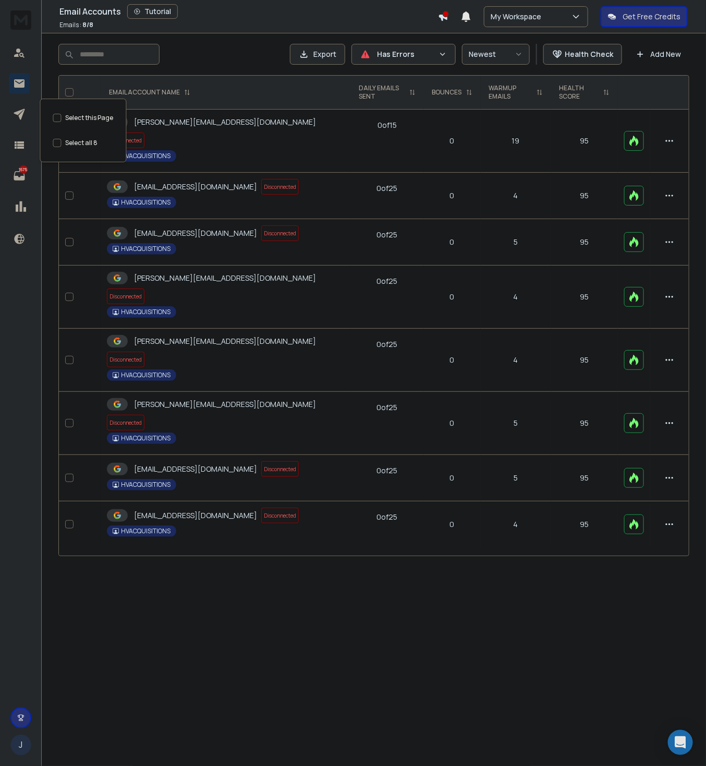
click at [69, 92] on button "Select this Page" at bounding box center [69, 92] width 8 height 8
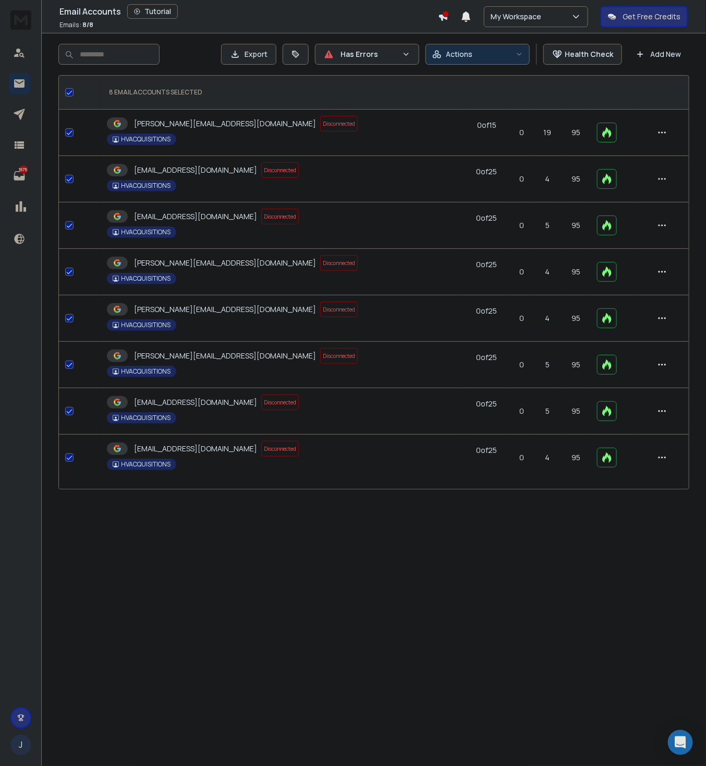
click at [490, 50] on div "Actions" at bounding box center [471, 54] width 79 height 10
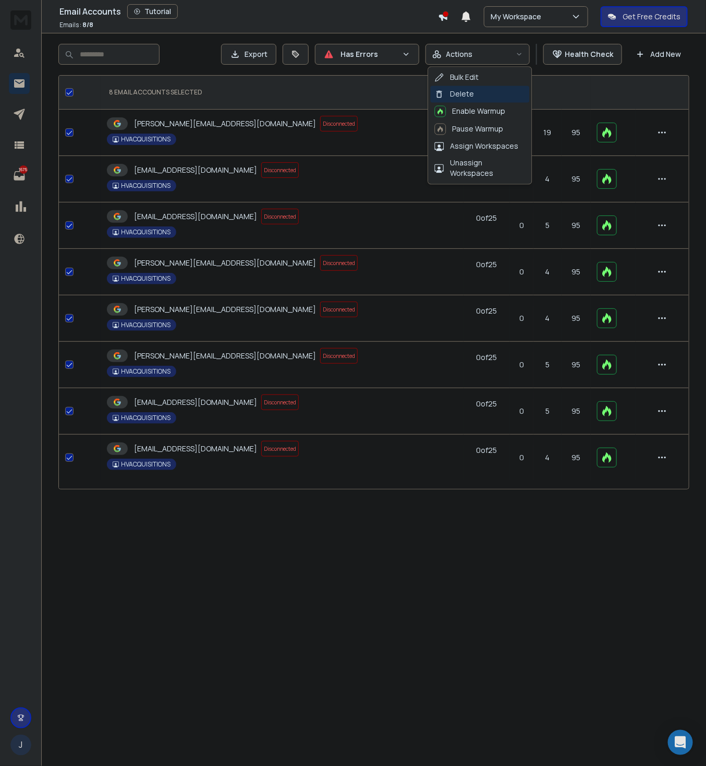
click at [468, 91] on div "Delete" at bounding box center [455, 94] width 40 height 10
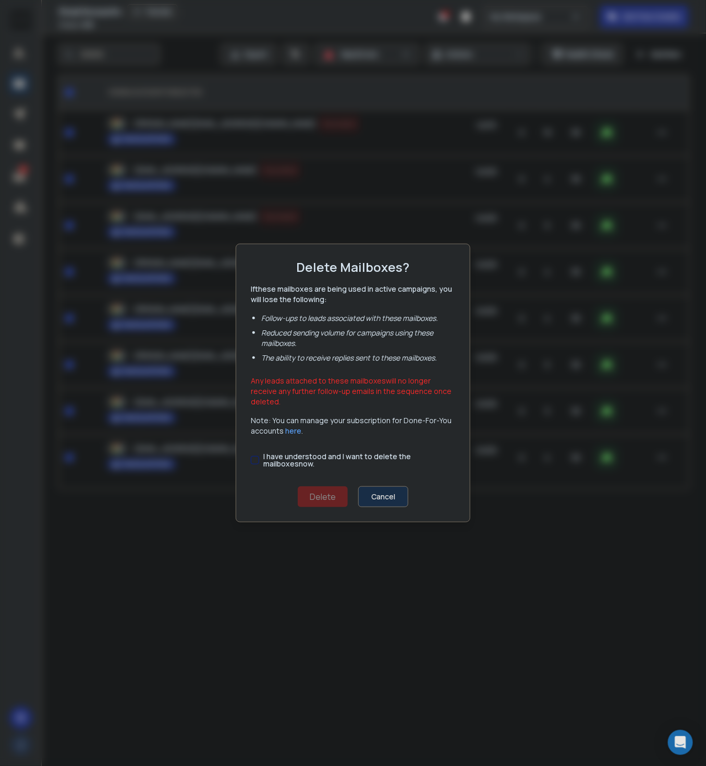
click at [259, 456] on button "I have understood and I want to delete the mailbox es now." at bounding box center [255, 460] width 8 height 8
click at [321, 496] on button "Delete" at bounding box center [323, 496] width 50 height 21
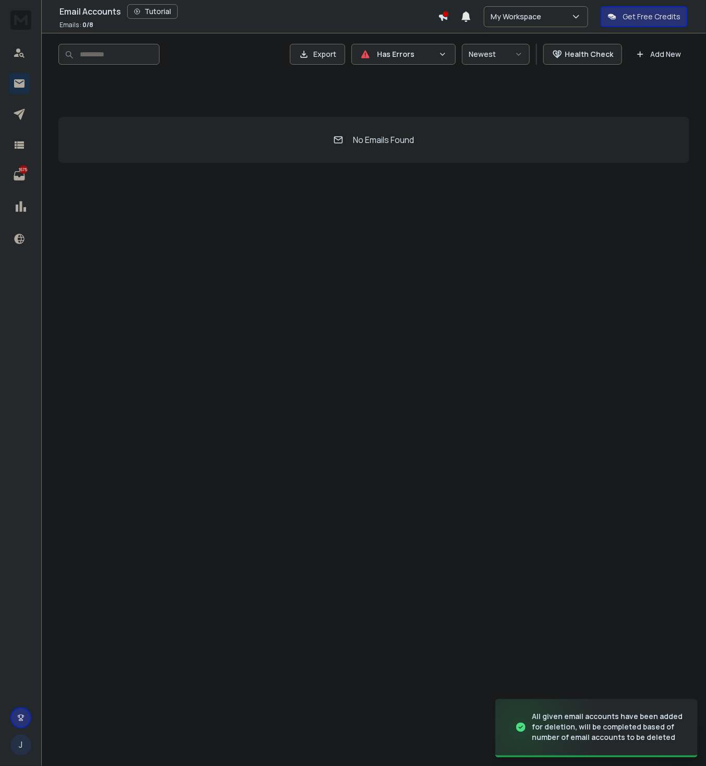
click at [384, 50] on p "Has Errors" at bounding box center [405, 54] width 57 height 10
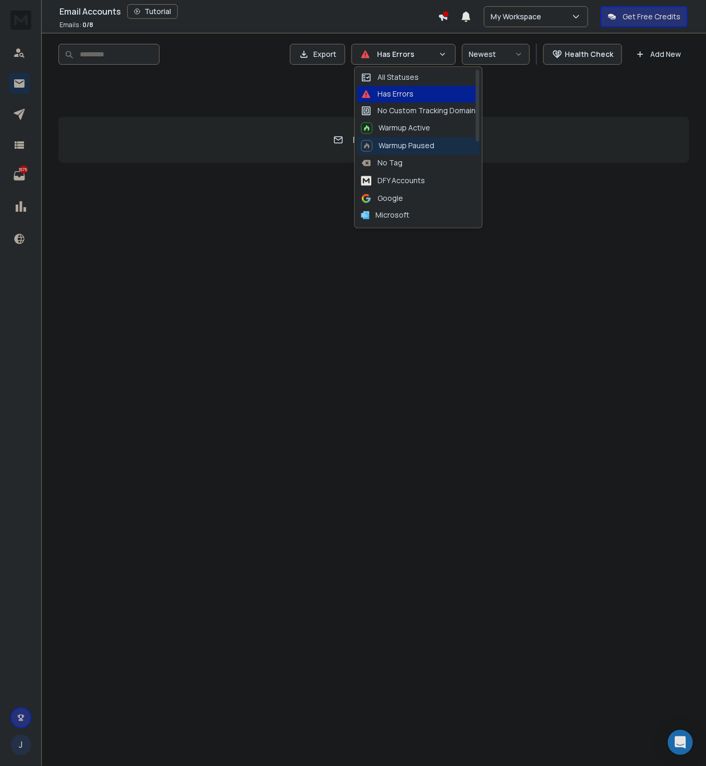
click at [391, 146] on div "Warmup Paused" at bounding box center [398, 145] width 74 height 11
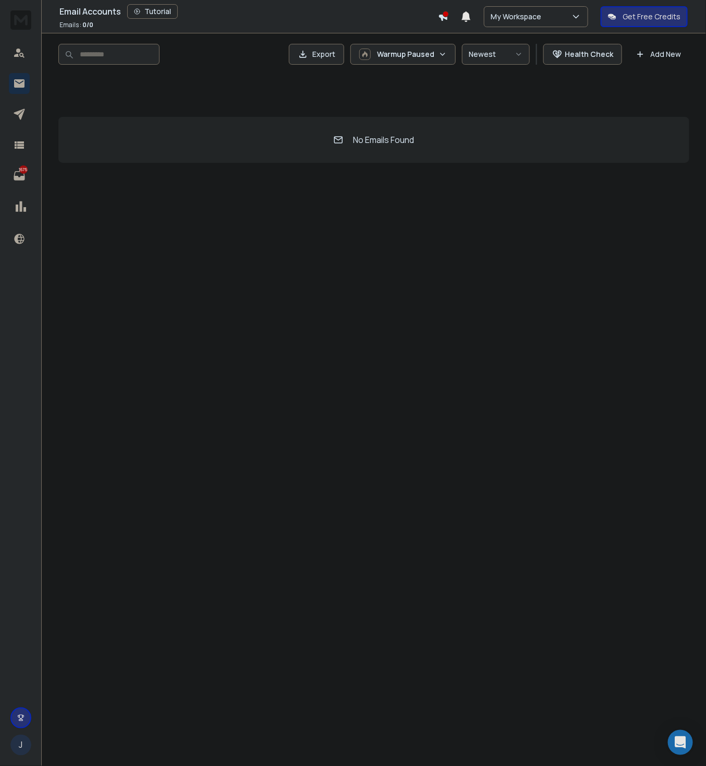
click at [418, 54] on p "Warmup Paused" at bounding box center [405, 54] width 57 height 10
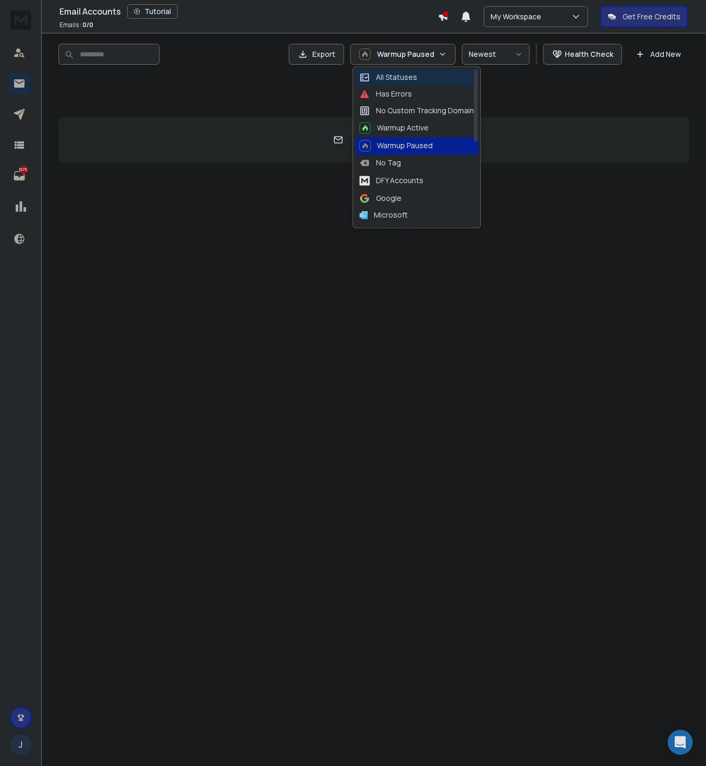
click at [384, 73] on div "All Statuses" at bounding box center [389, 78] width 58 height 10
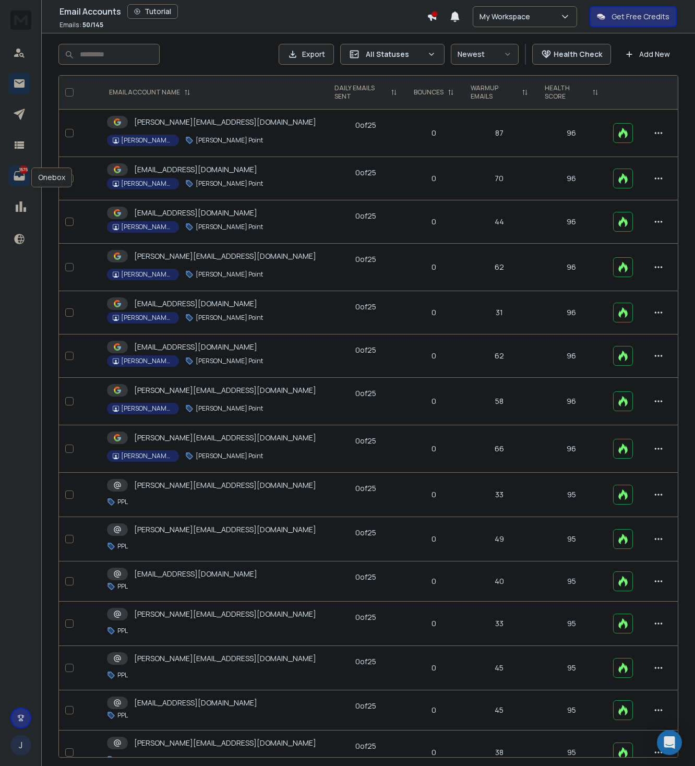
click at [22, 182] on icon at bounding box center [19, 176] width 13 height 13
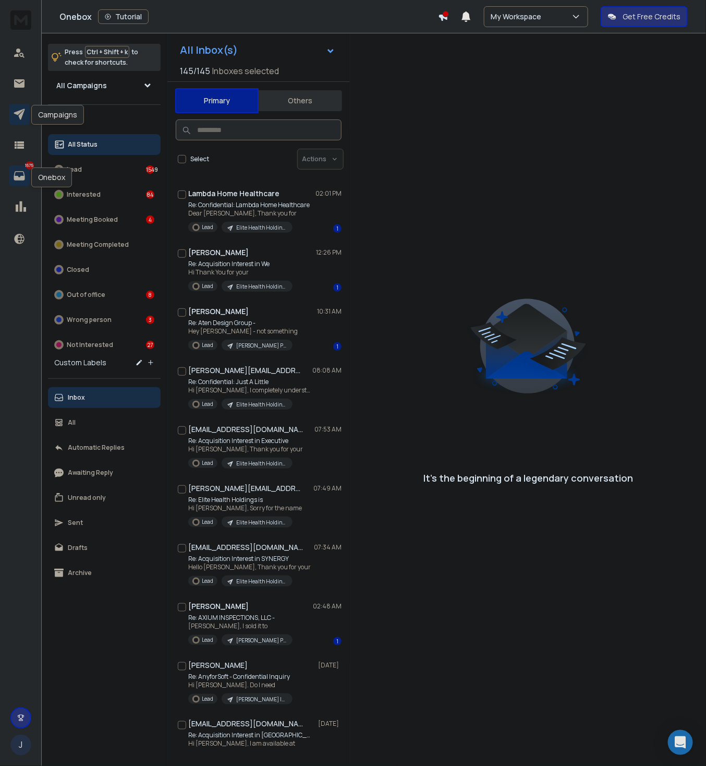
click at [23, 118] on icon at bounding box center [19, 114] width 13 height 13
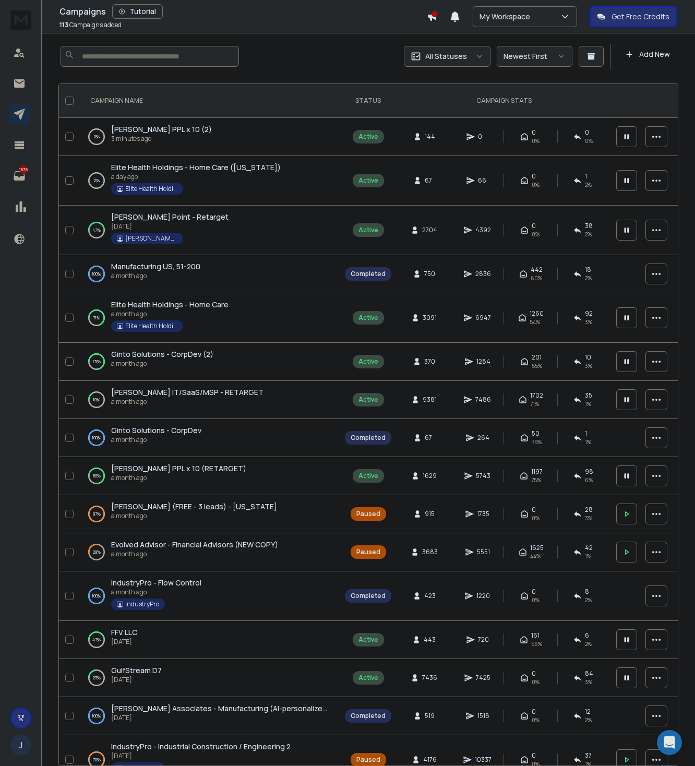
click at [622, 235] on icon at bounding box center [626, 229] width 9 height 9
click at [196, 44] on div at bounding box center [149, 56] width 183 height 25
click at [191, 51] on input at bounding box center [150, 56] width 178 height 21
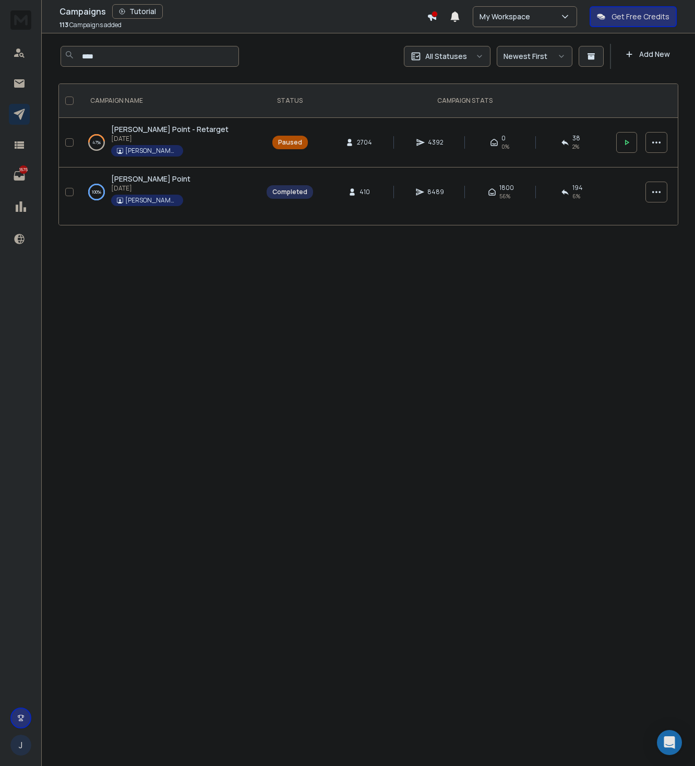
type input "****"
